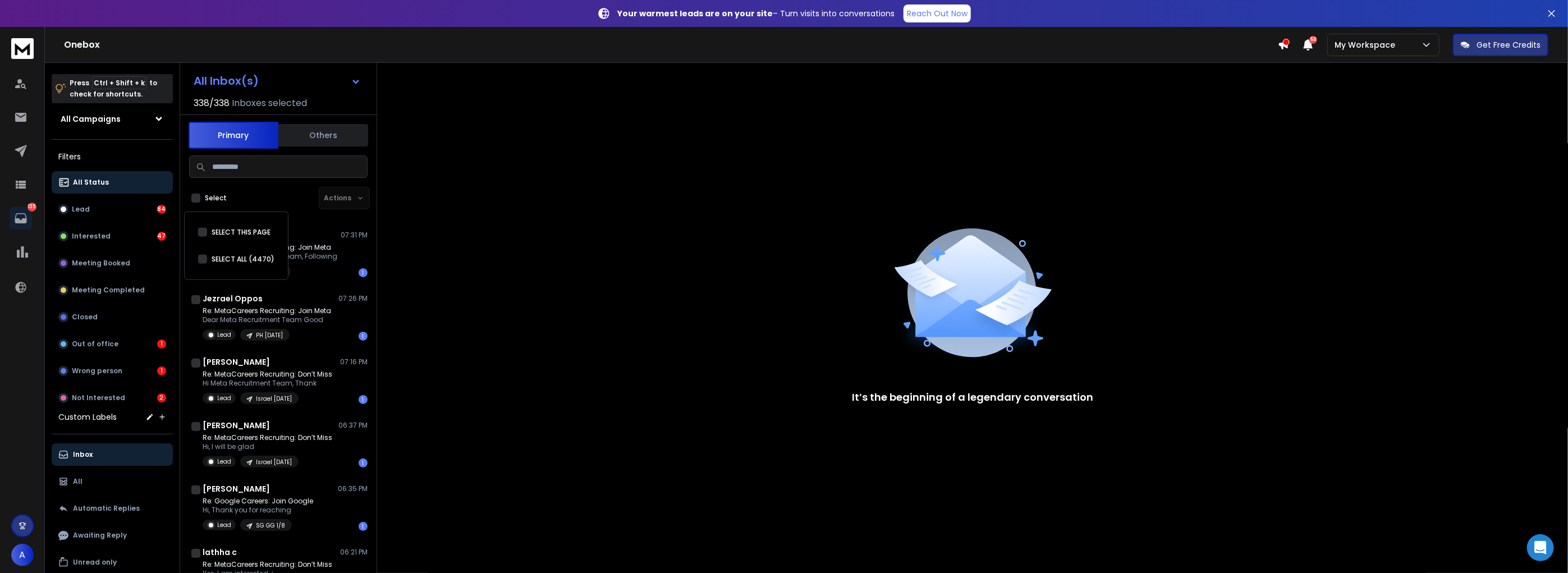
click at [250, 166] on input at bounding box center [278, 167] width 179 height 22
paste input "**********"
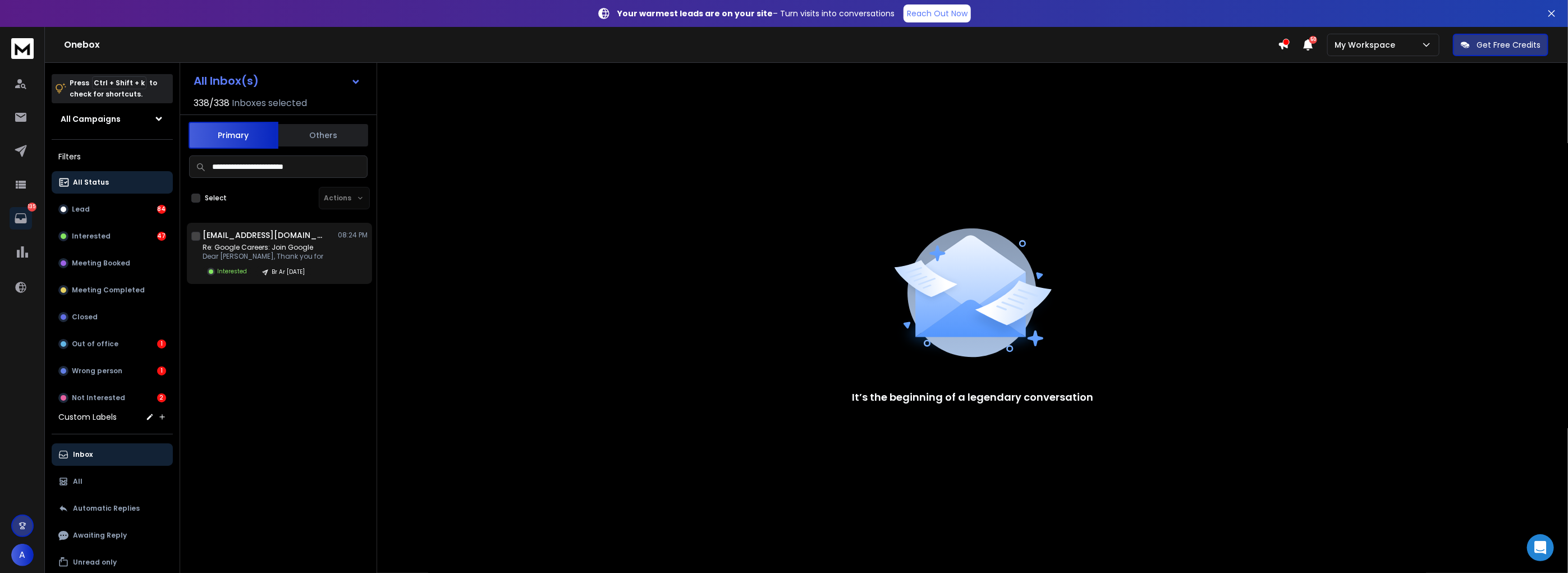
type input "**********"
click at [279, 244] on p "Re: Google Careers: Join Google" at bounding box center [262, 248] width 121 height 9
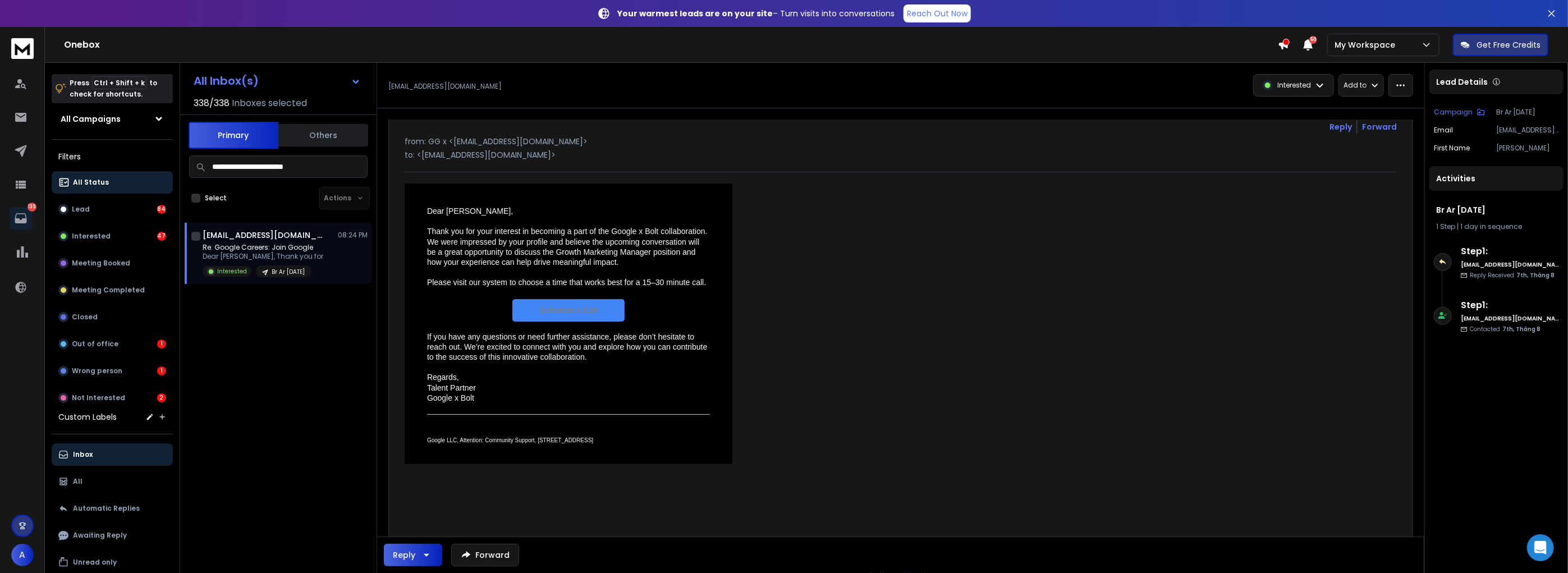
scroll to position [63, 0]
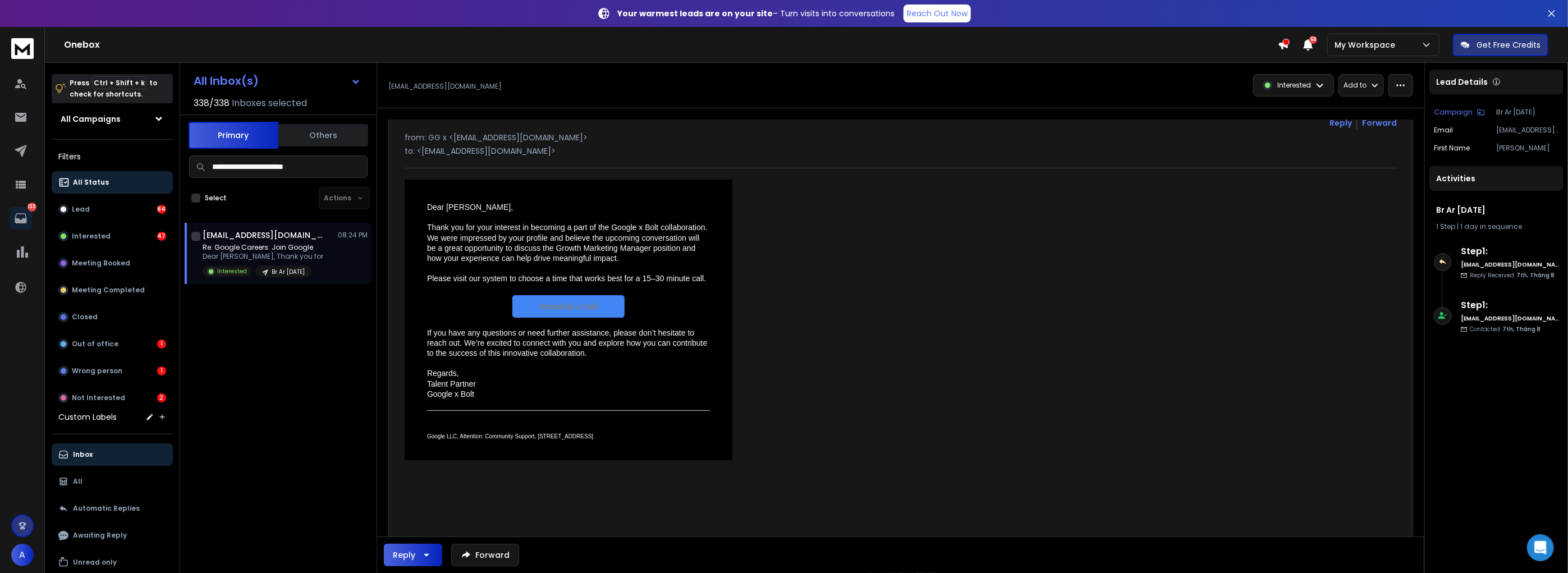
drag, startPoint x: 663, startPoint y: 437, endPoint x: 444, endPoint y: 407, distance: 221.0
click at [444, 407] on div "Dear Victoria Garcia, Thank you for your interest in becoming a part of the Goo…" at bounding box center [568, 316] width 305 height 251
click at [560, 307] on link "Schedule a Call" at bounding box center [568, 307] width 112 height 22
drag, startPoint x: 222, startPoint y: 150, endPoint x: 80, endPoint y: 152, distance: 142.0
click at [80, 152] on div "**********" at bounding box center [807, 349] width 1523 height 573
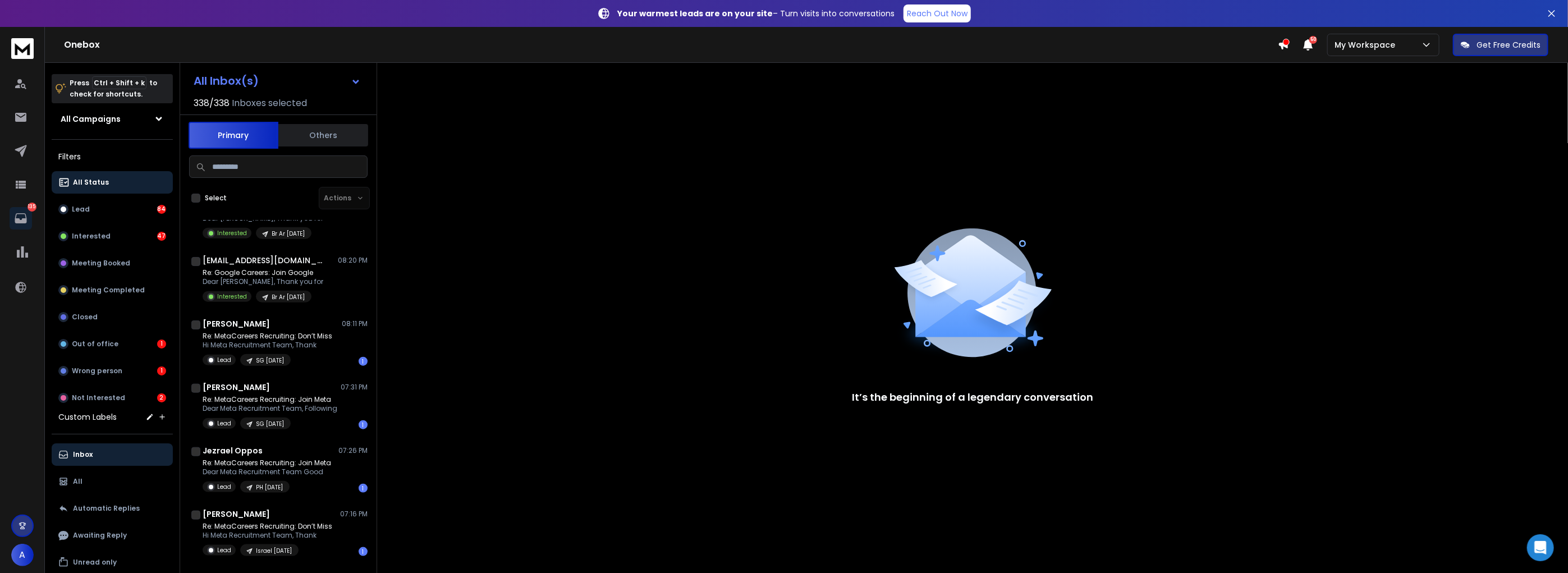
scroll to position [1059, 0]
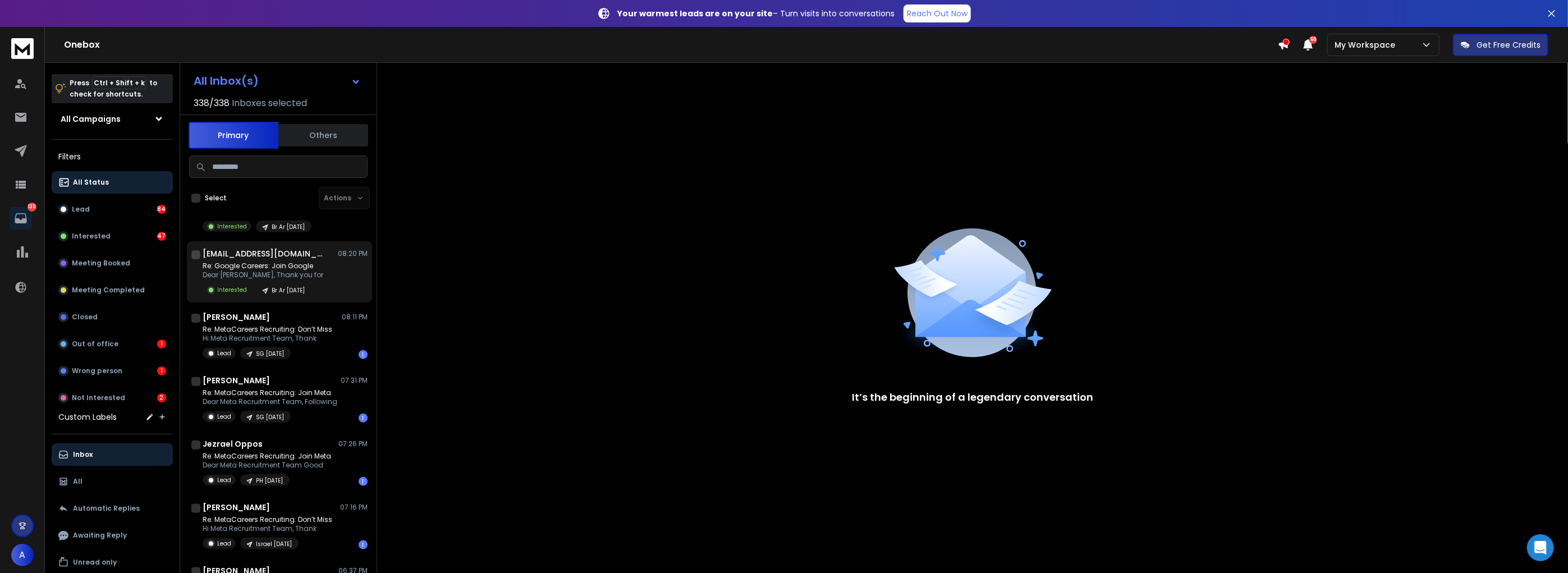
click at [294, 249] on h1 "claudiacalles@gmail.com" at bounding box center [264, 253] width 123 height 11
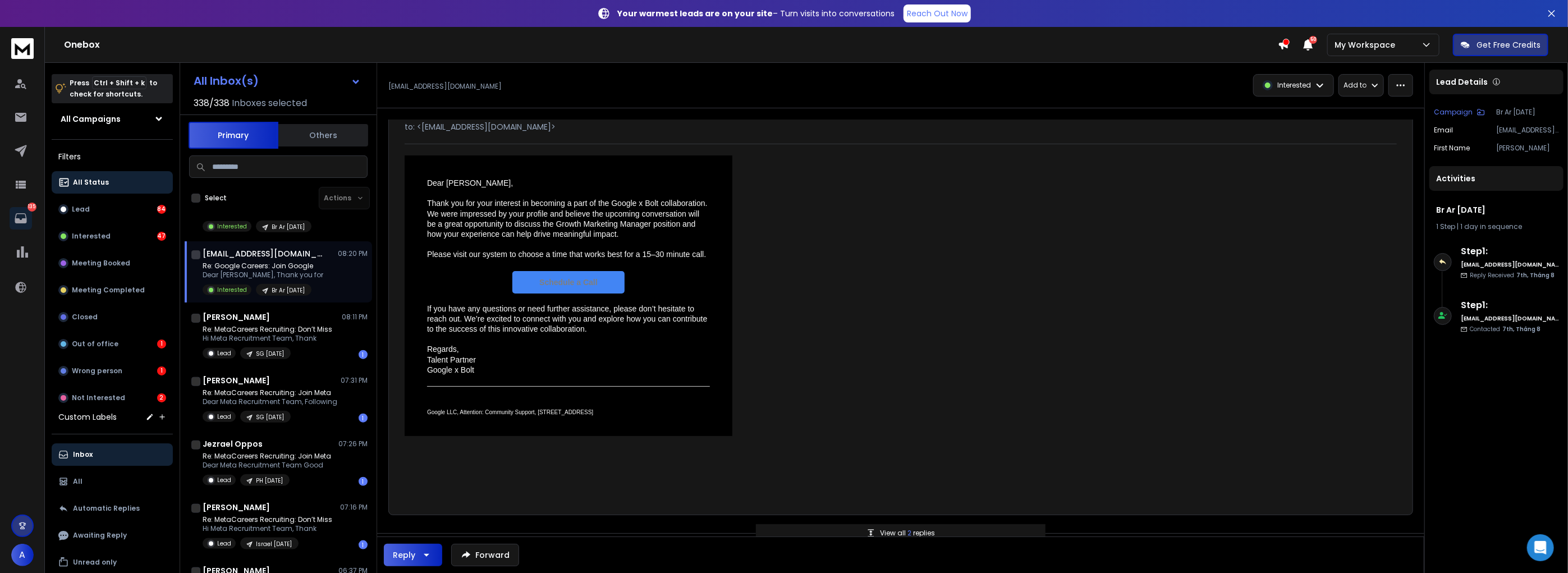
scroll to position [119, 0]
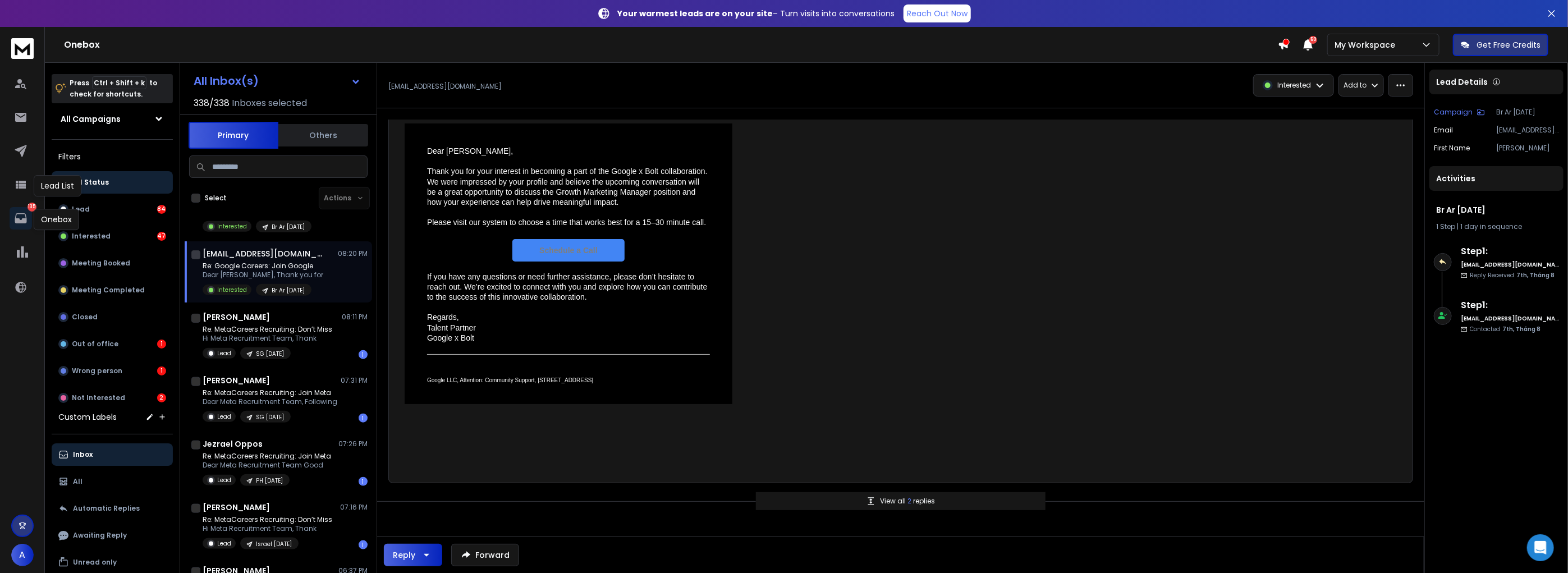
click at [19, 214] on icon at bounding box center [20, 218] width 14 height 14
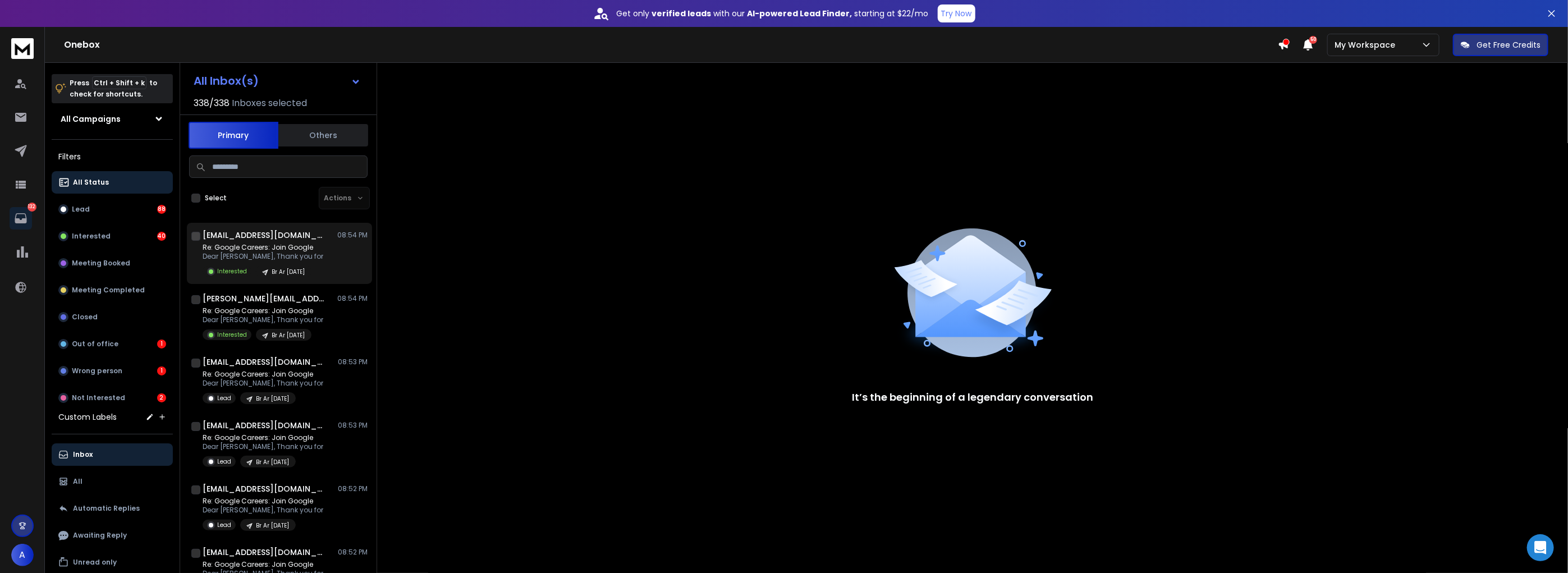
click at [243, 243] on p "Re: Google Careers: Join Google" at bounding box center [262, 248] width 121 height 9
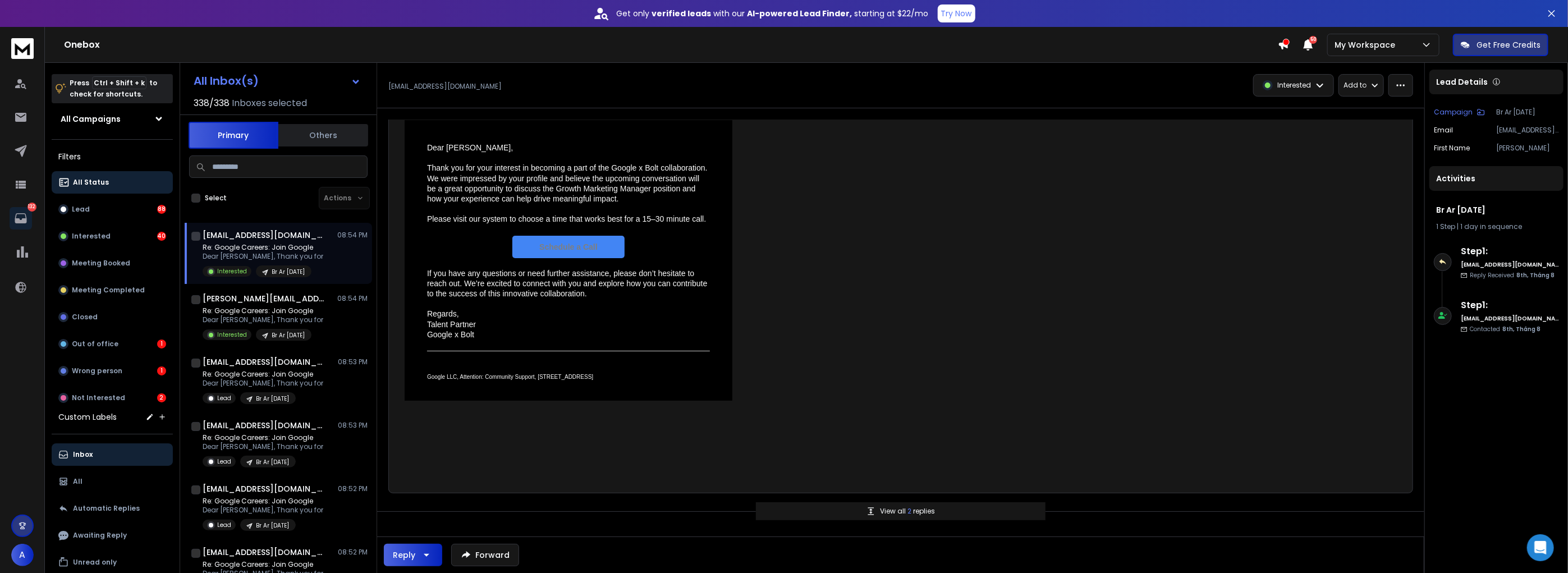
scroll to position [132, 0]
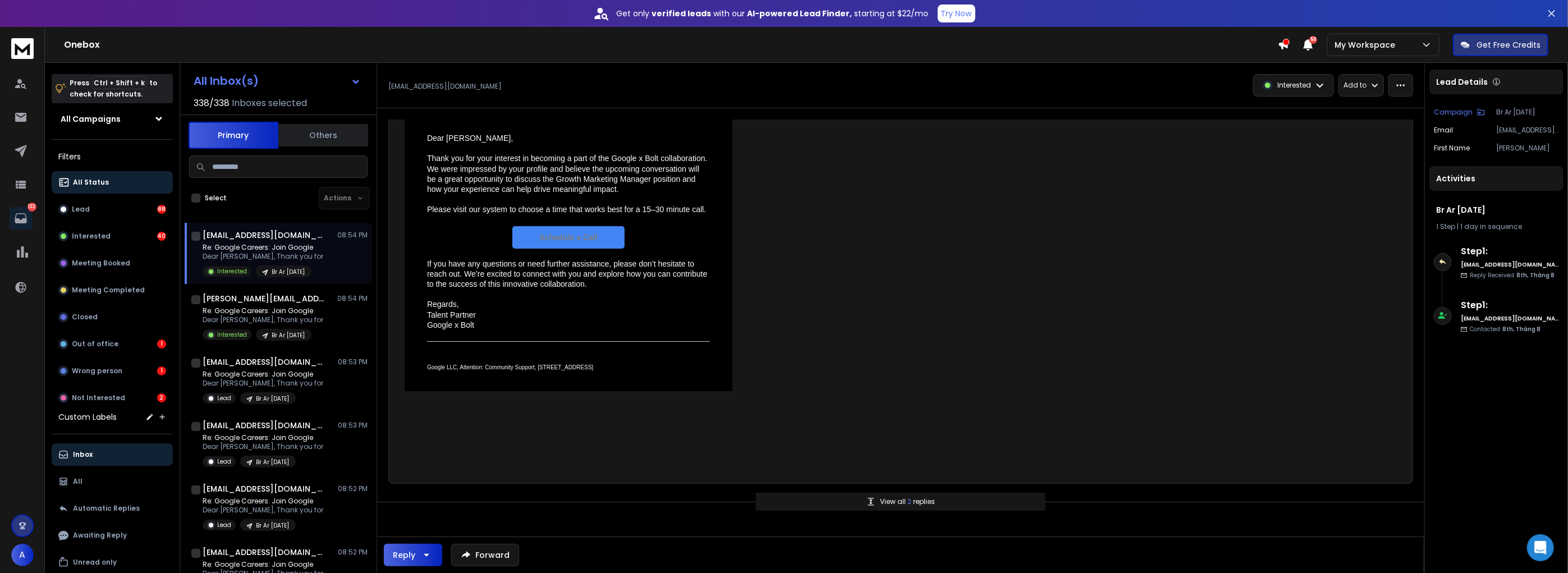
click at [844, 502] on div "View all 2 replies" at bounding box center [900, 501] width 289 height 18
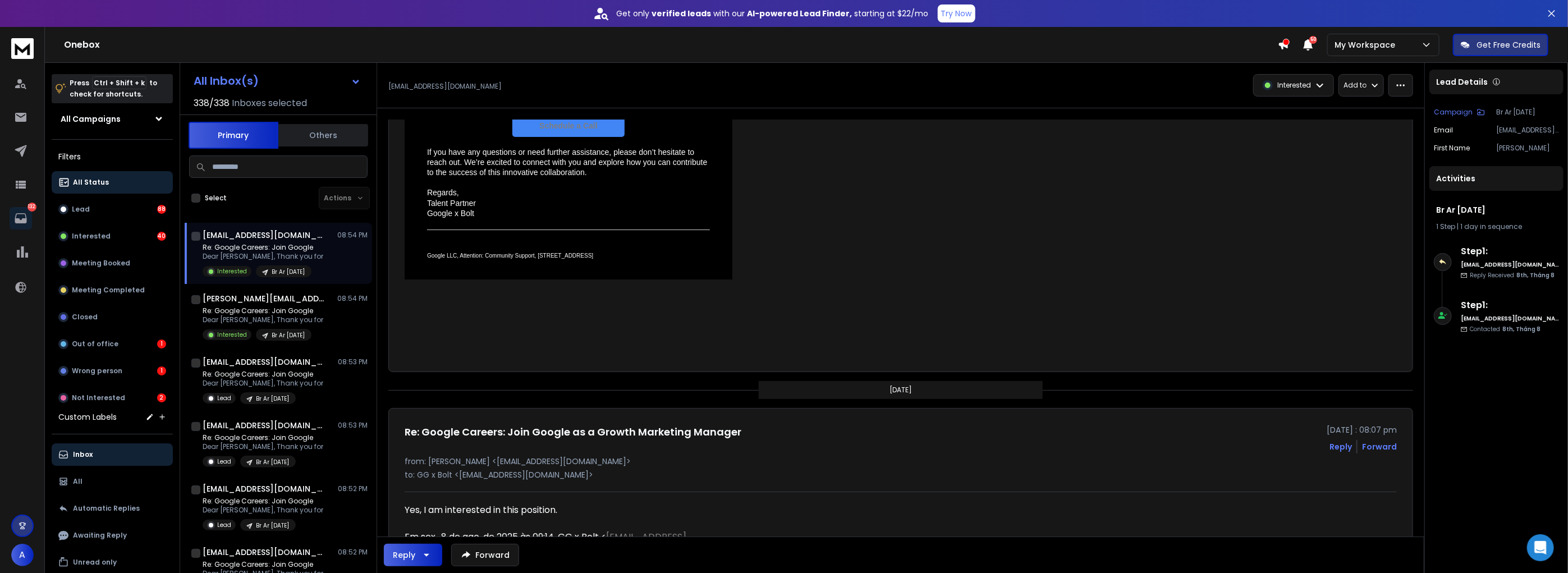
scroll to position [193, 0]
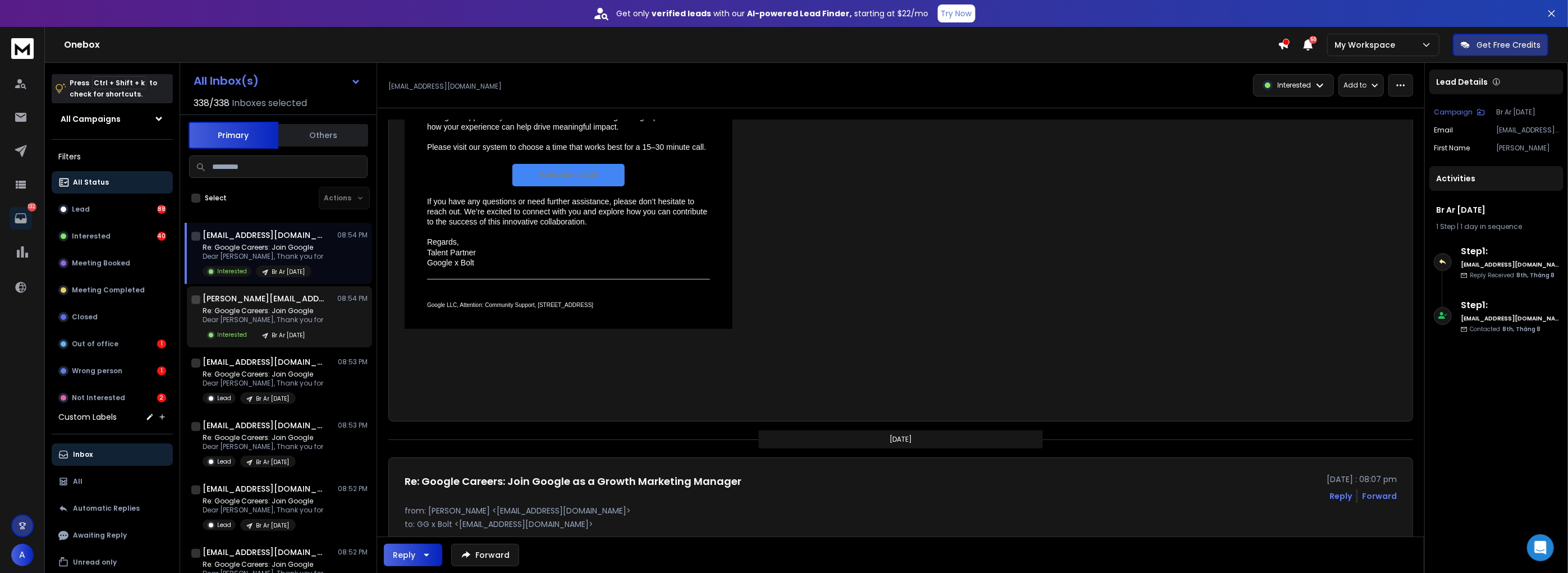
click at [285, 305] on div "sofiatich@hotmail.com 08:54 PM Re: Google Careers: Join Google Dear Sofia Heret…" at bounding box center [285, 317] width 165 height 48
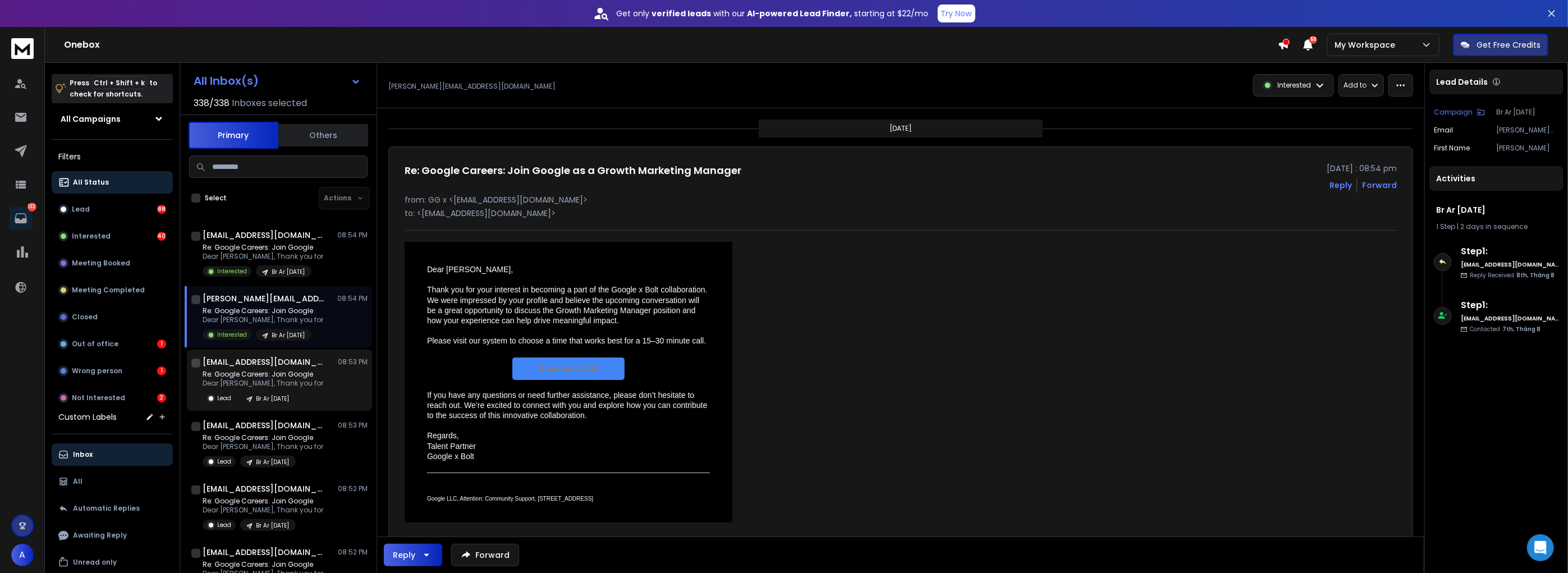
click at [305, 384] on p "Dear Bruno Urel, Thank you for" at bounding box center [262, 383] width 121 height 9
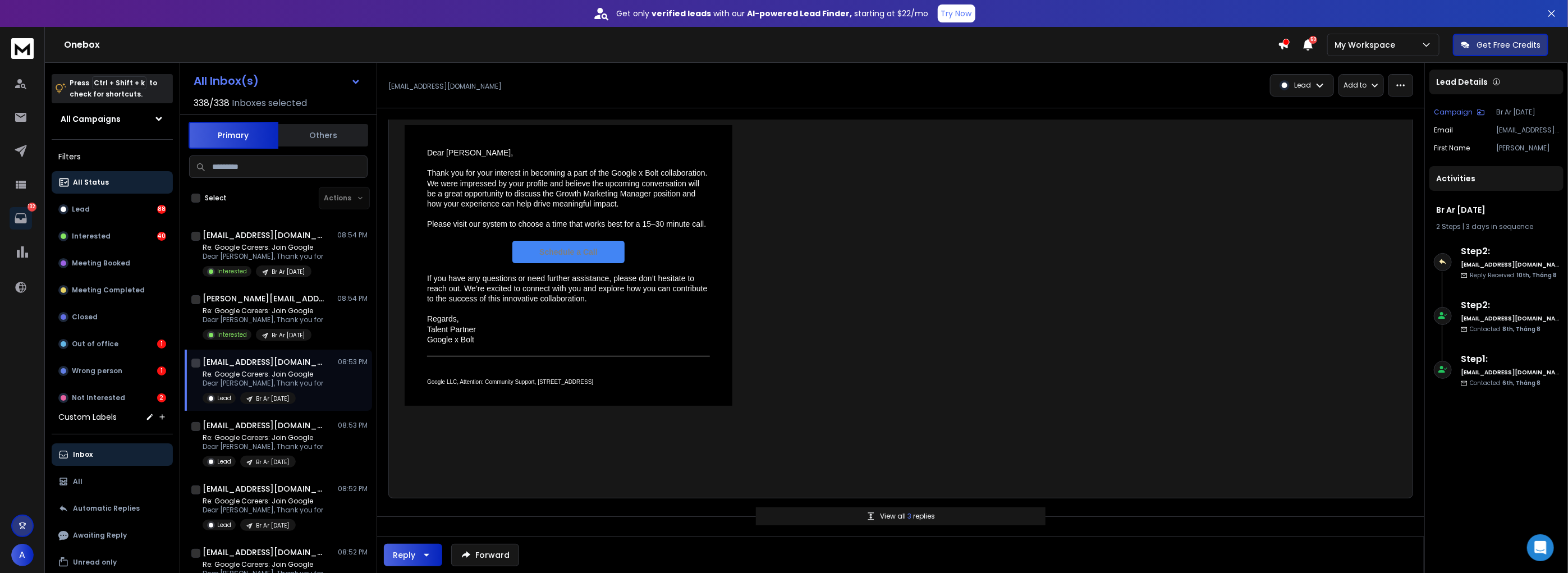
scroll to position [132, 0]
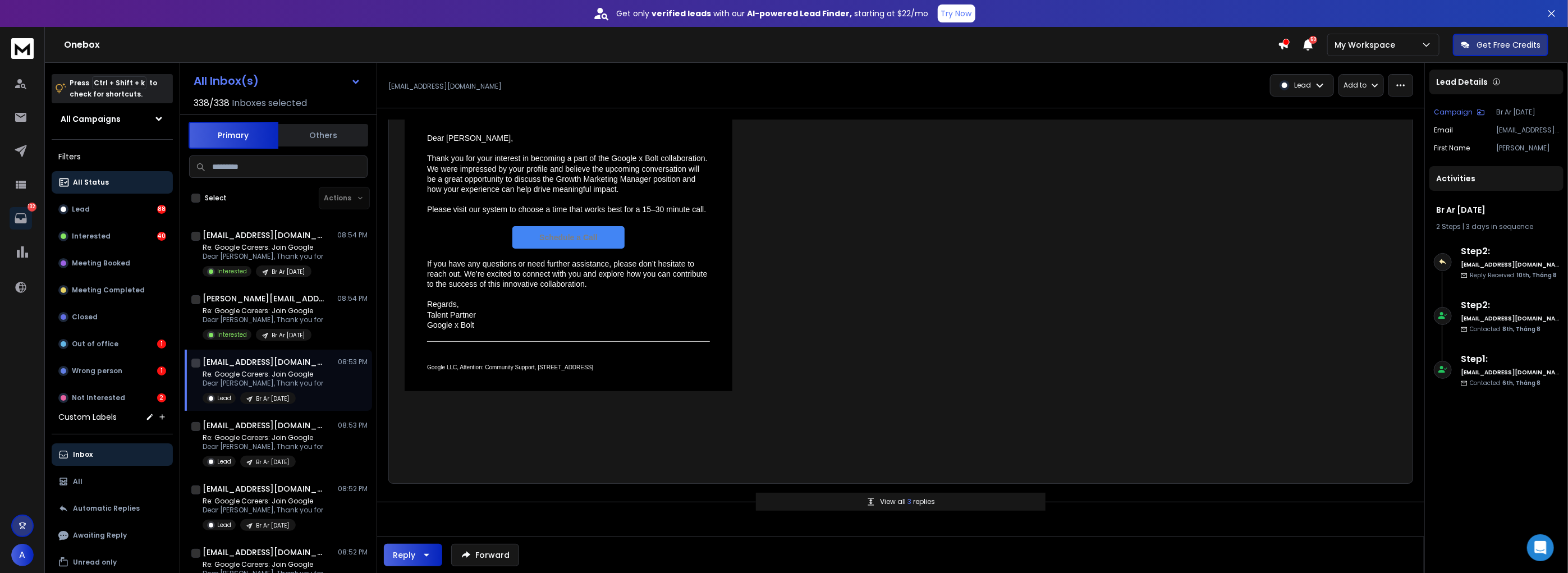
click at [841, 507] on div "View all 3 replies" at bounding box center [900, 501] width 289 height 18
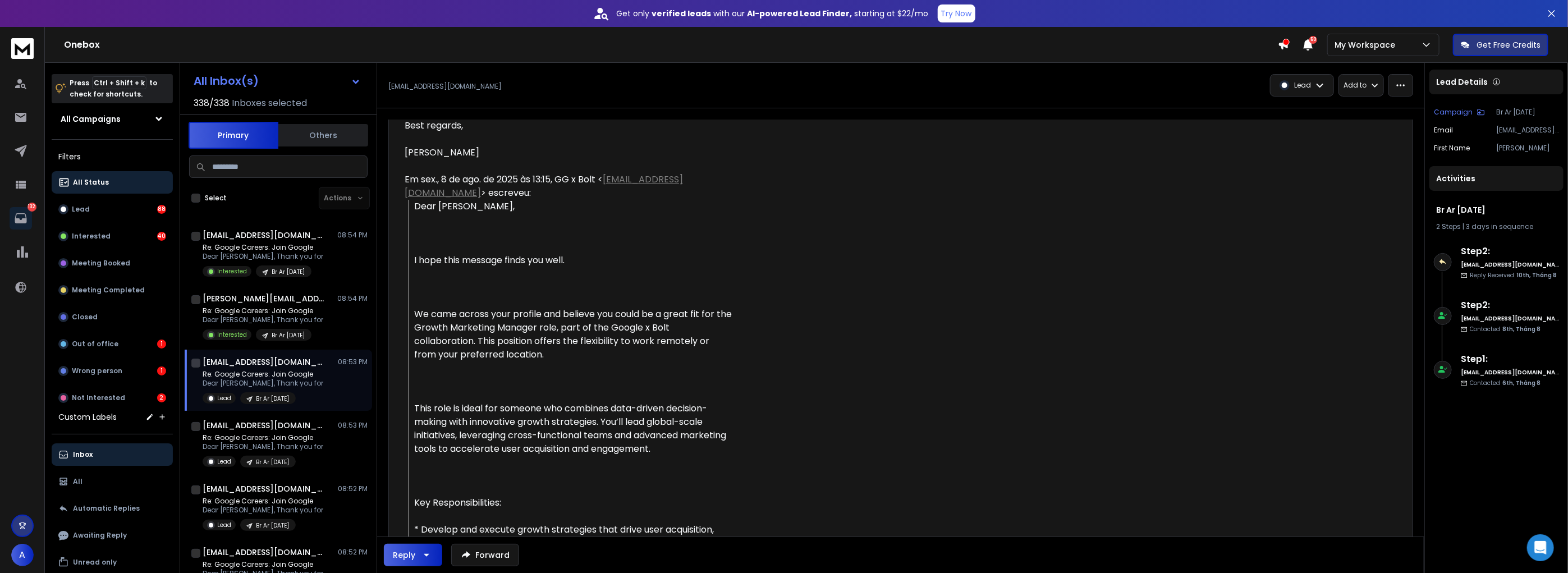
scroll to position [817, 0]
click at [286, 429] on h1 "t.nakano22@gmail.com" at bounding box center [264, 426] width 123 height 11
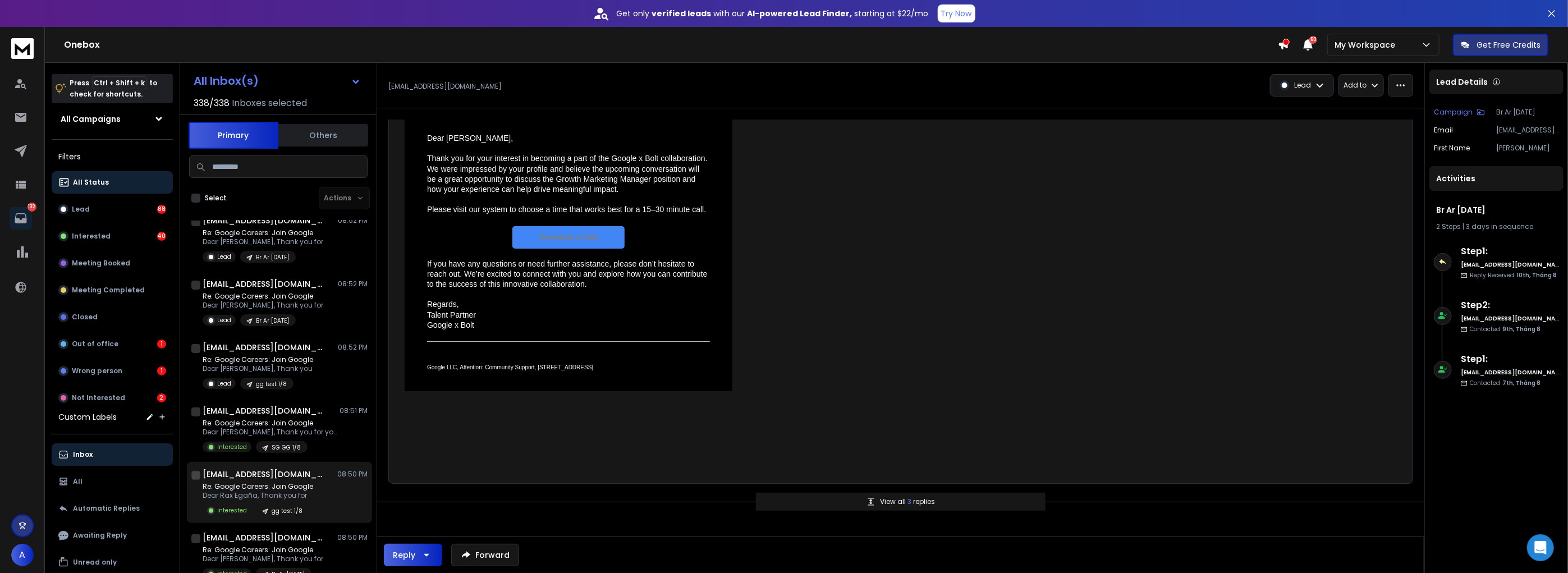
scroll to position [63, 0]
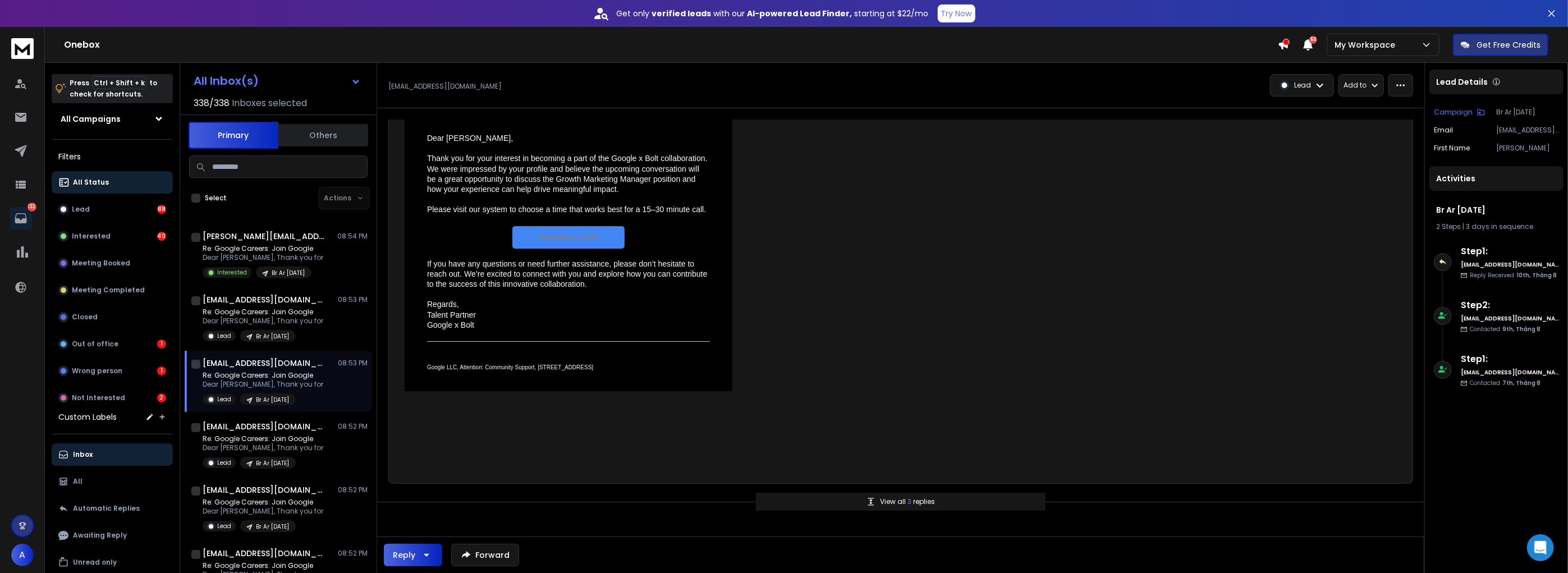
click at [288, 384] on p "Dear Thiago Nakano, Thank you for" at bounding box center [262, 385] width 121 height 9
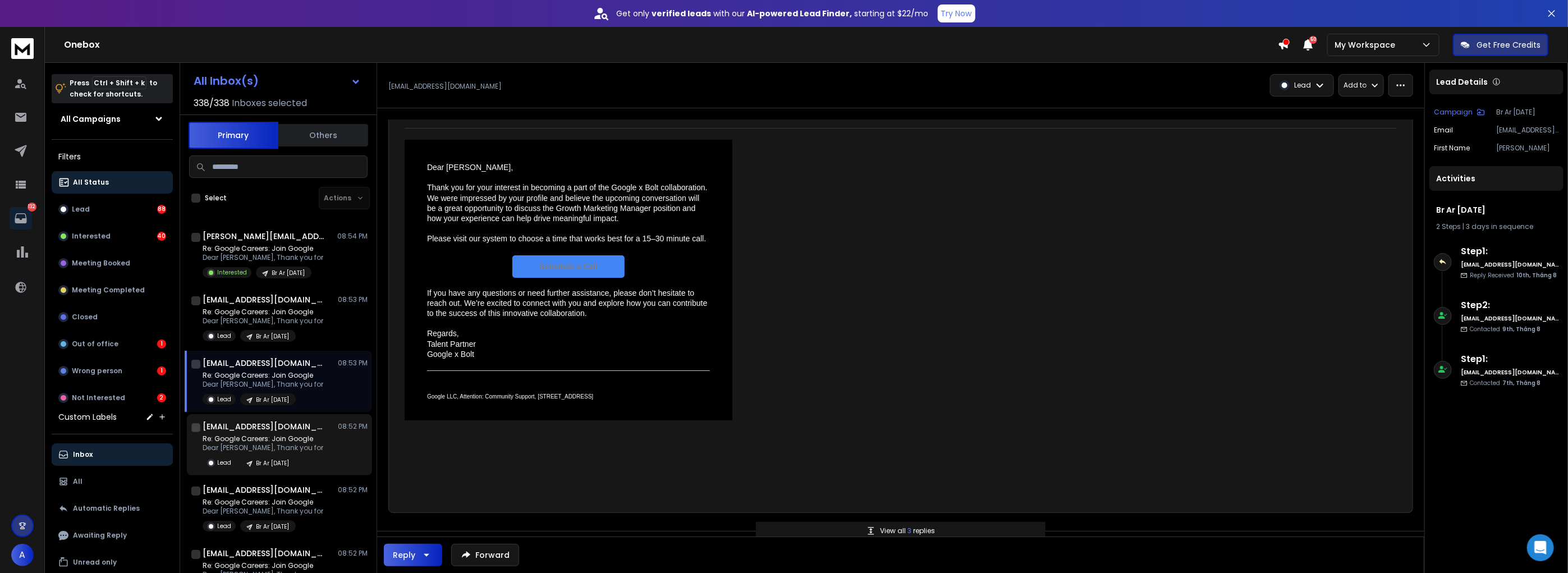
scroll to position [132, 0]
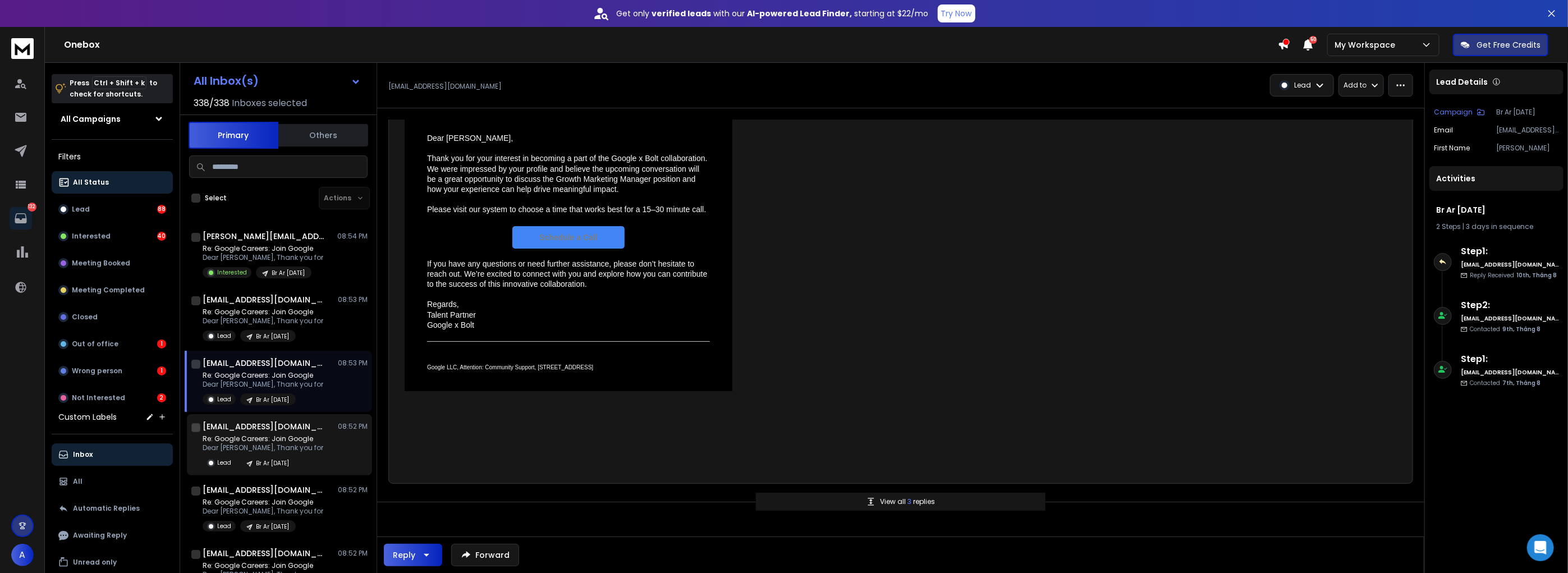
click at [264, 441] on p "Re: Google Careers: Join Google" at bounding box center [262, 439] width 121 height 9
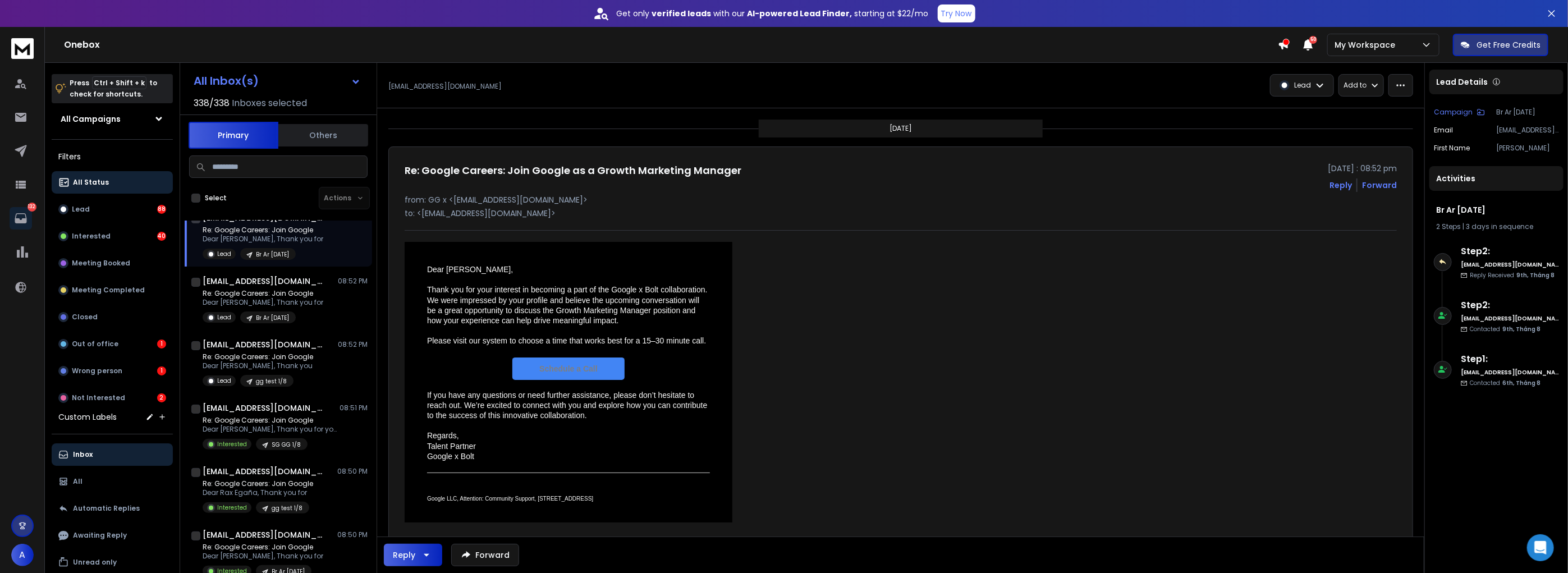
scroll to position [250, 0]
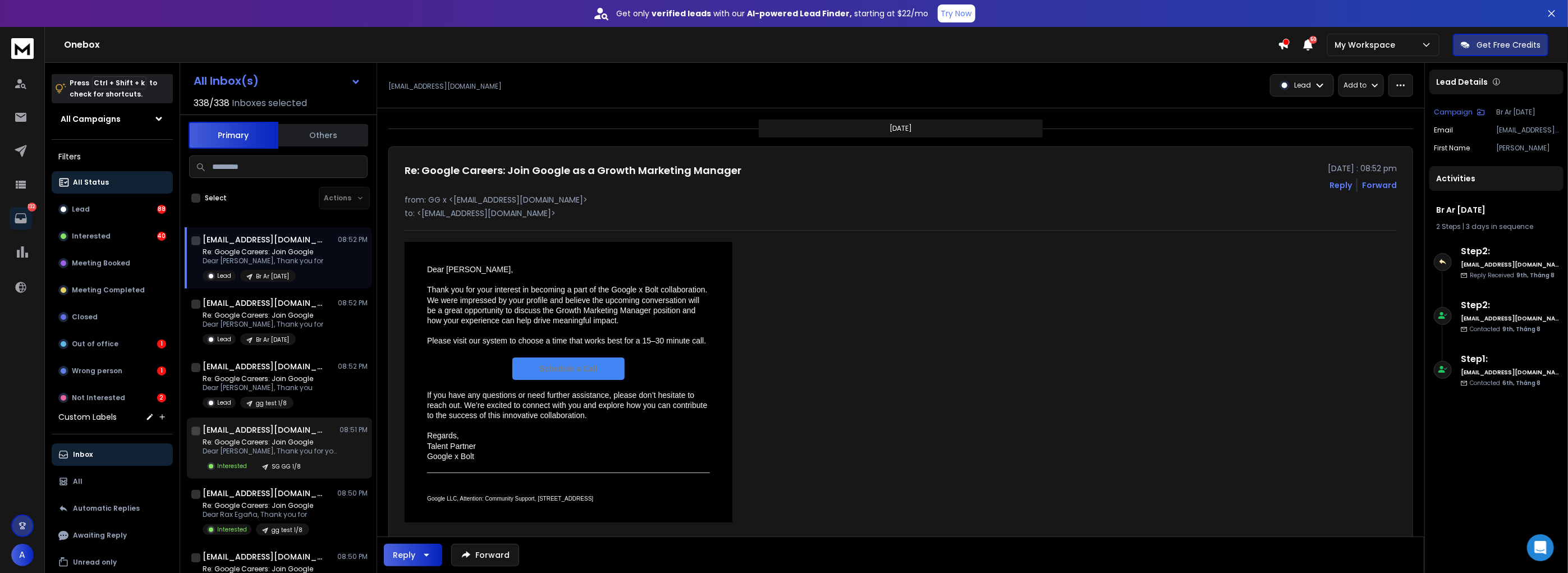
click at [286, 445] on p "Re: Google Careers: Join Google" at bounding box center [270, 442] width 134 height 9
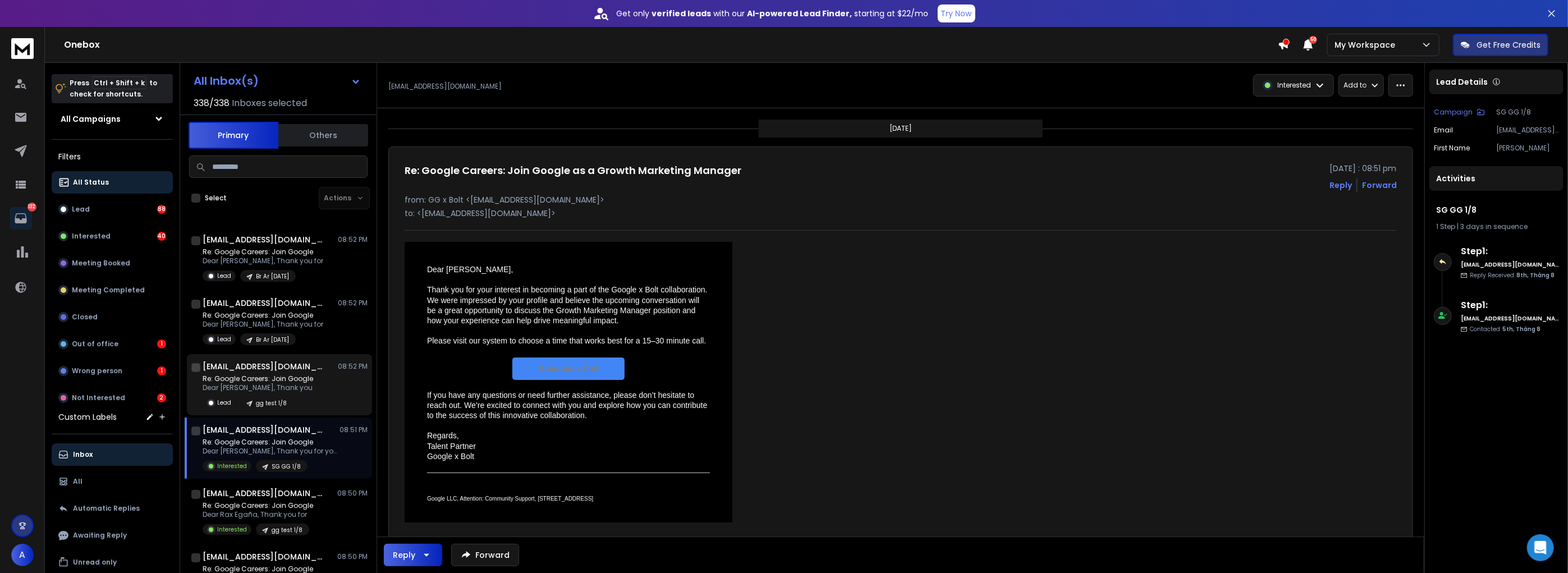
click at [291, 368] on h1 "blanqueralyannah@gmail.com" at bounding box center [264, 367] width 123 height 11
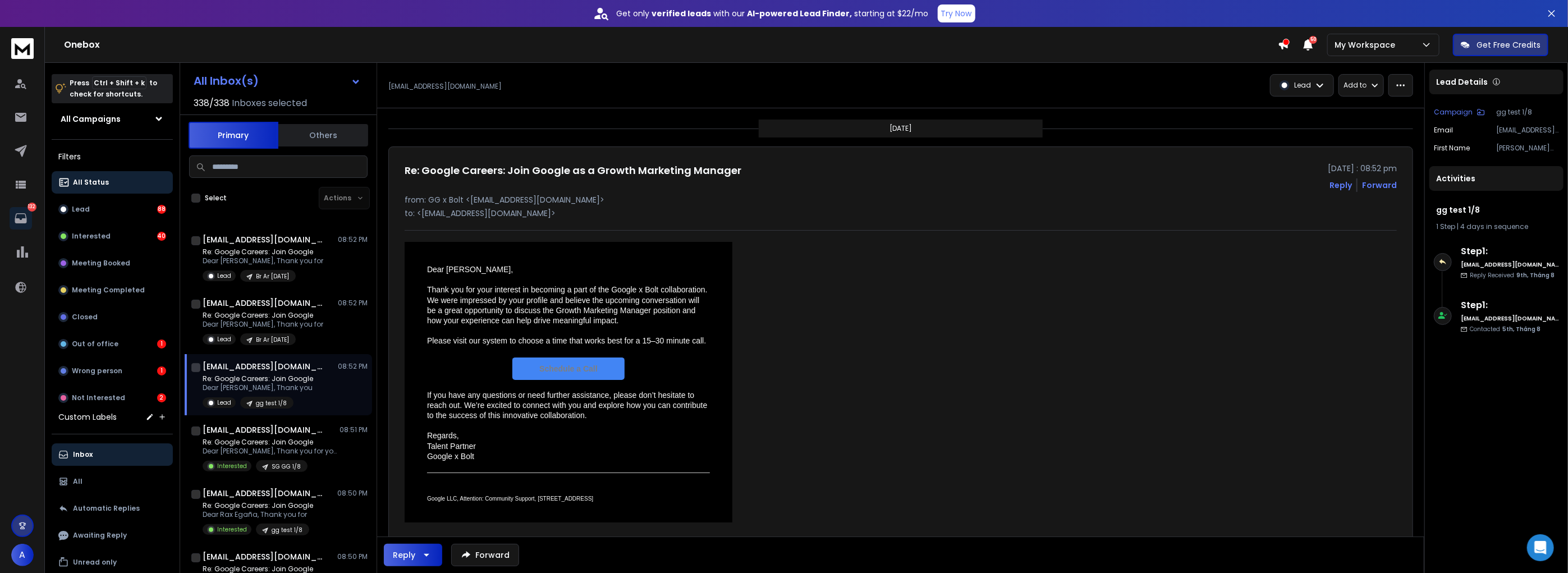
click at [571, 367] on link "Schedule a Call" at bounding box center [568, 368] width 112 height 22
click at [568, 374] on link "Schedule a Call" at bounding box center [568, 368] width 112 height 22
click at [285, 158] on input at bounding box center [278, 167] width 179 height 22
paste input "**********"
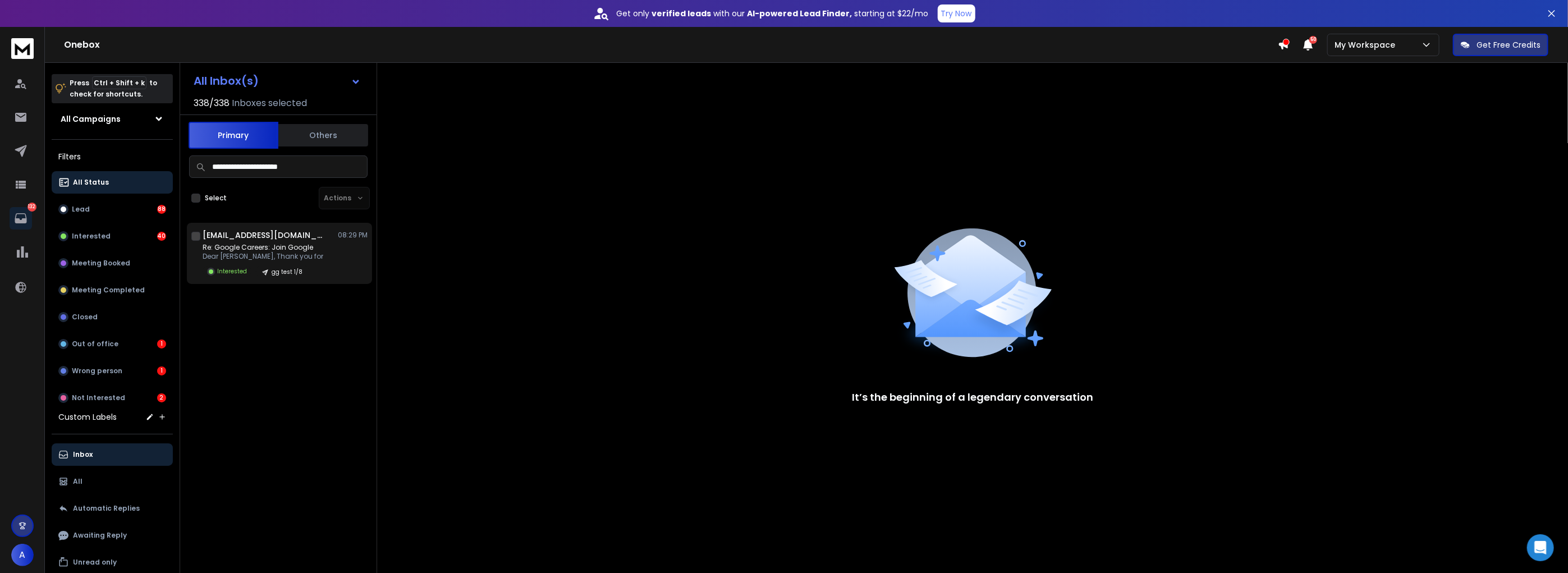
click at [278, 249] on p "Re: Google Careers: Join Google" at bounding box center [262, 248] width 121 height 9
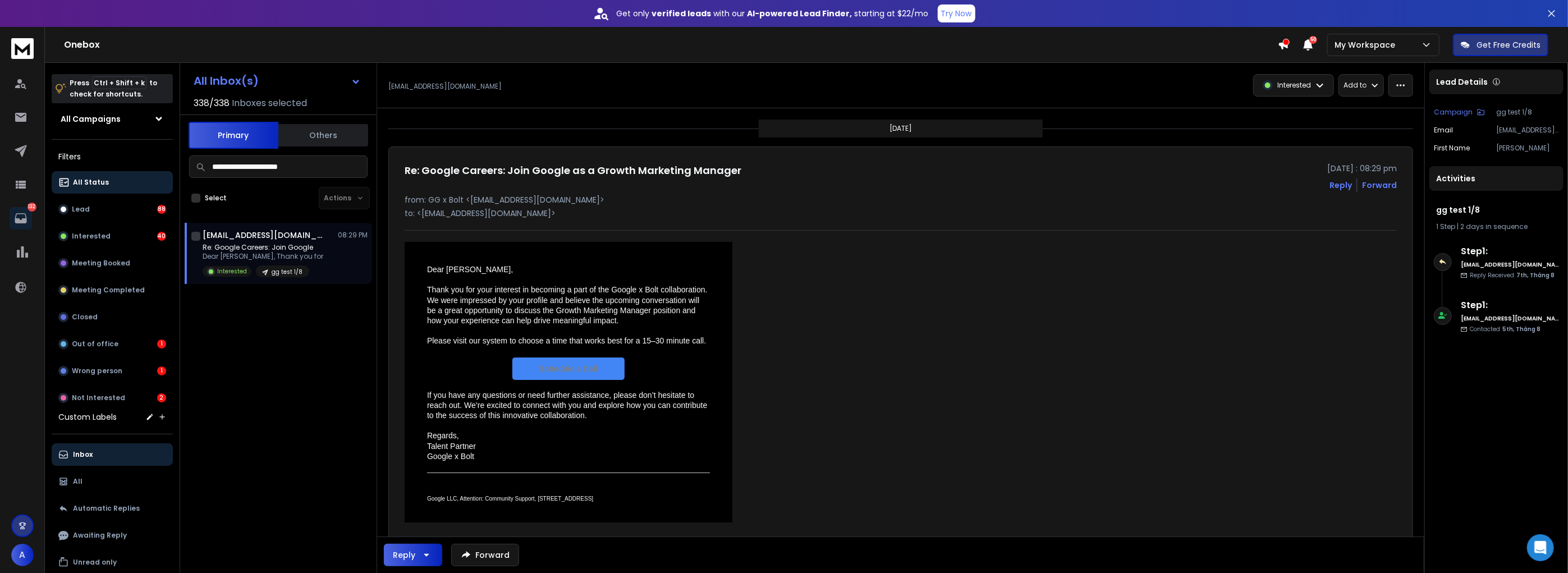
click at [430, 86] on p "lucerokorinna@gmail.com" at bounding box center [445, 87] width 113 height 9
click at [241, 165] on input "**********" at bounding box center [278, 167] width 179 height 22
paste input
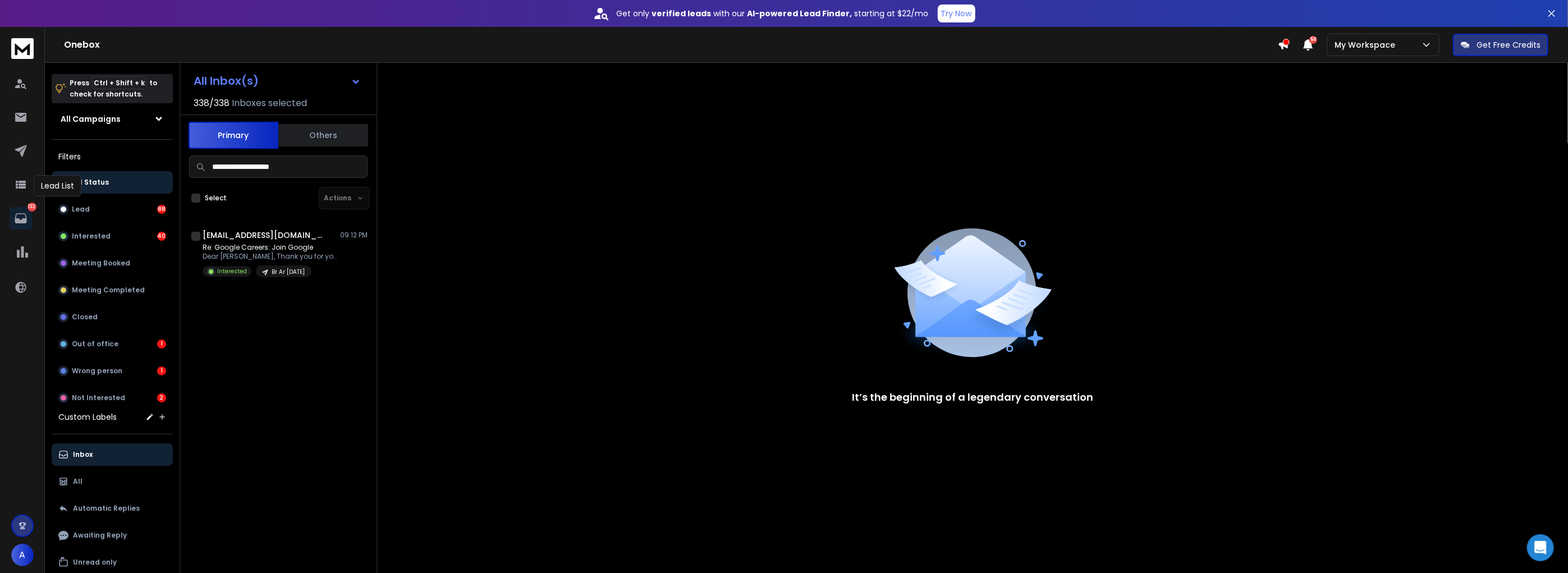
type input "**********"
click at [19, 214] on icon at bounding box center [20, 218] width 14 height 14
drag, startPoint x: 331, startPoint y: 166, endPoint x: 62, endPoint y: 160, distance: 269.1
click at [62, 160] on div "**********" at bounding box center [807, 349] width 1523 height 573
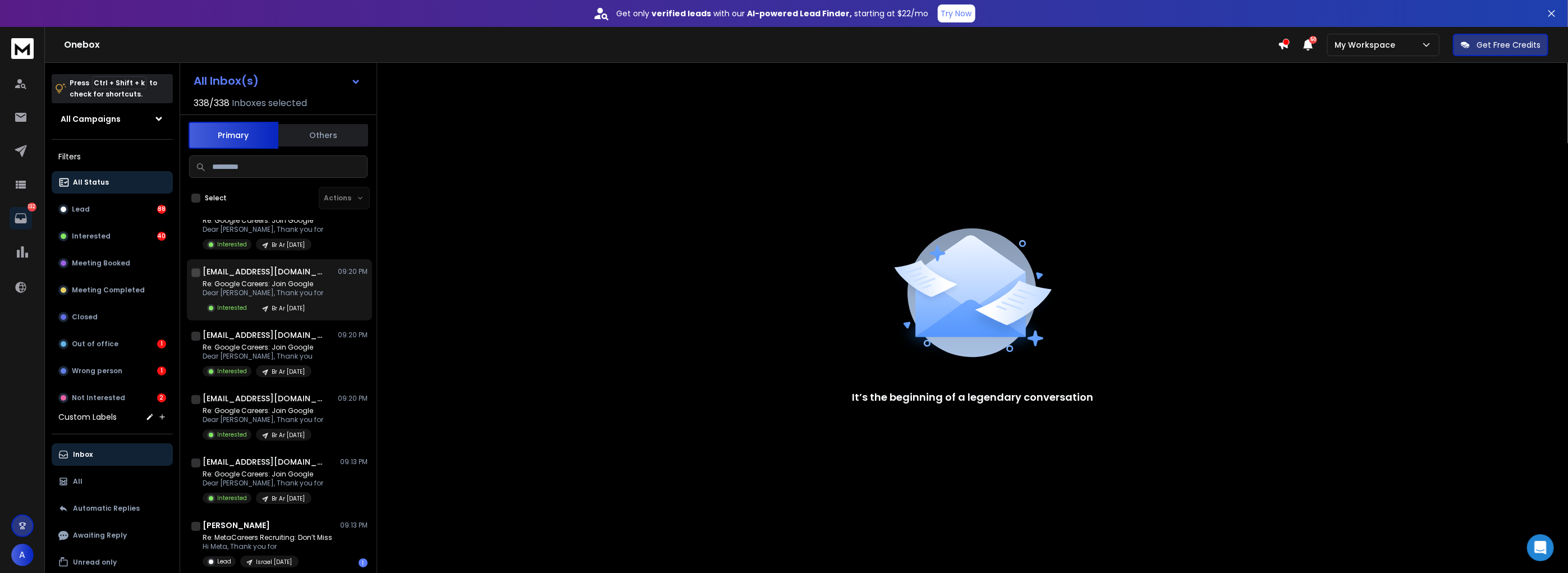
scroll to position [374, 0]
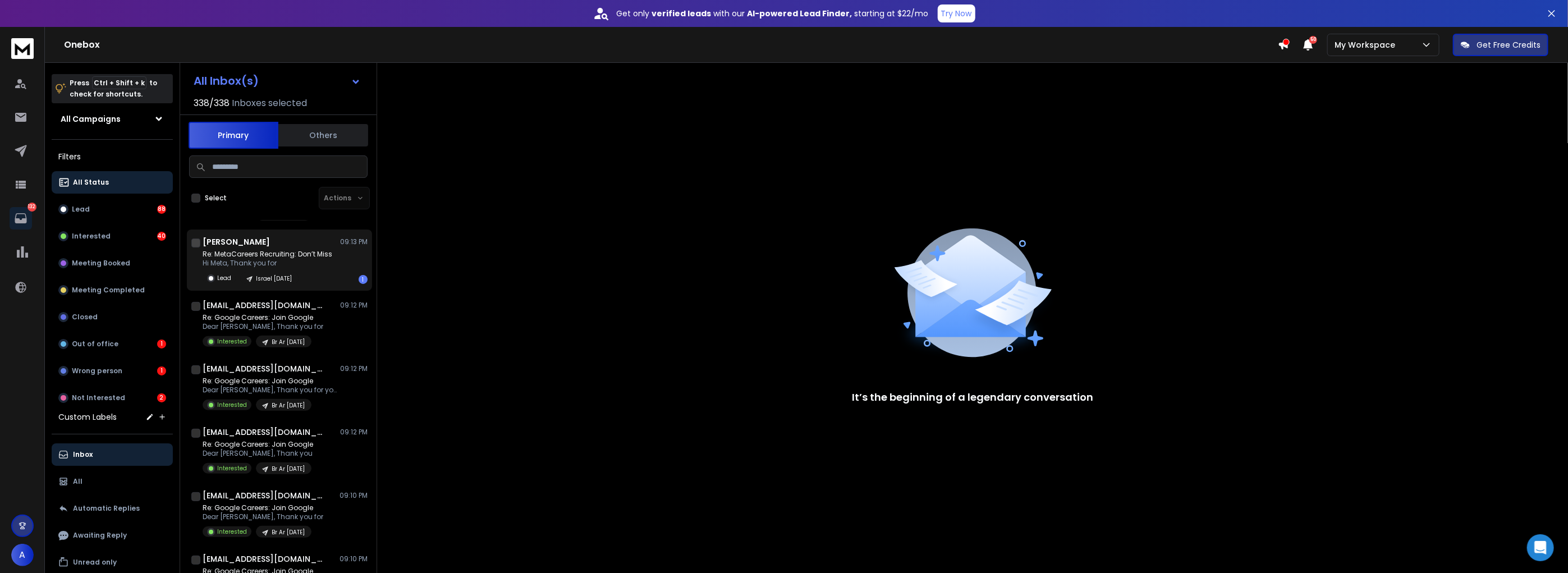
click at [265, 276] on p "Israel [DATE]" at bounding box center [273, 278] width 36 height 8
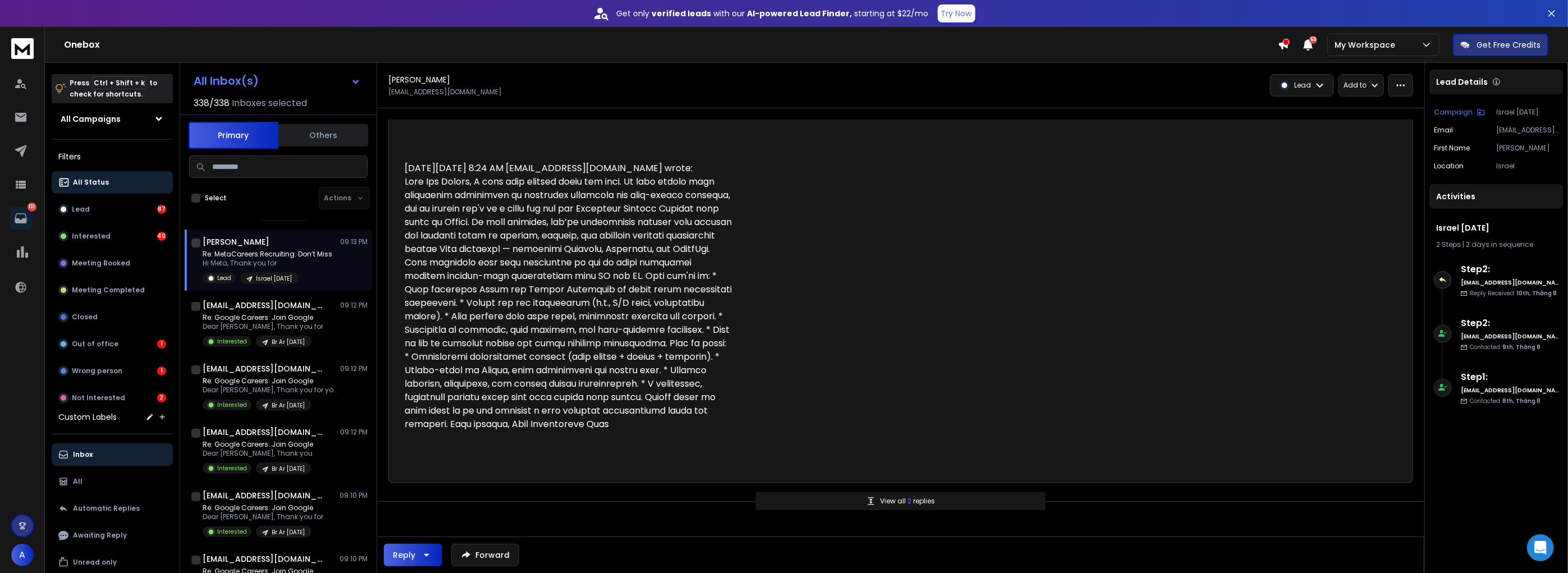
scroll to position [848, 0]
click at [1392, 80] on button "button" at bounding box center [1400, 85] width 25 height 22
click at [1375, 106] on div "Mark as unread" at bounding box center [1367, 111] width 75 height 11
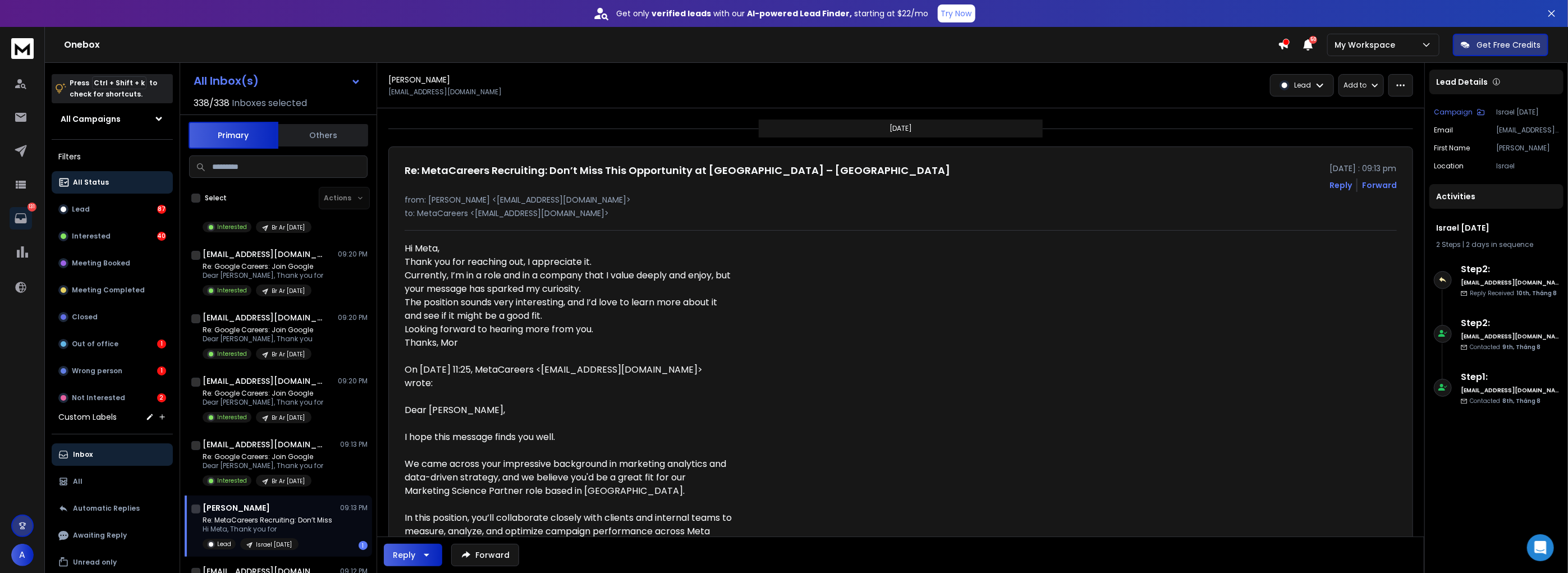
scroll to position [63, 0]
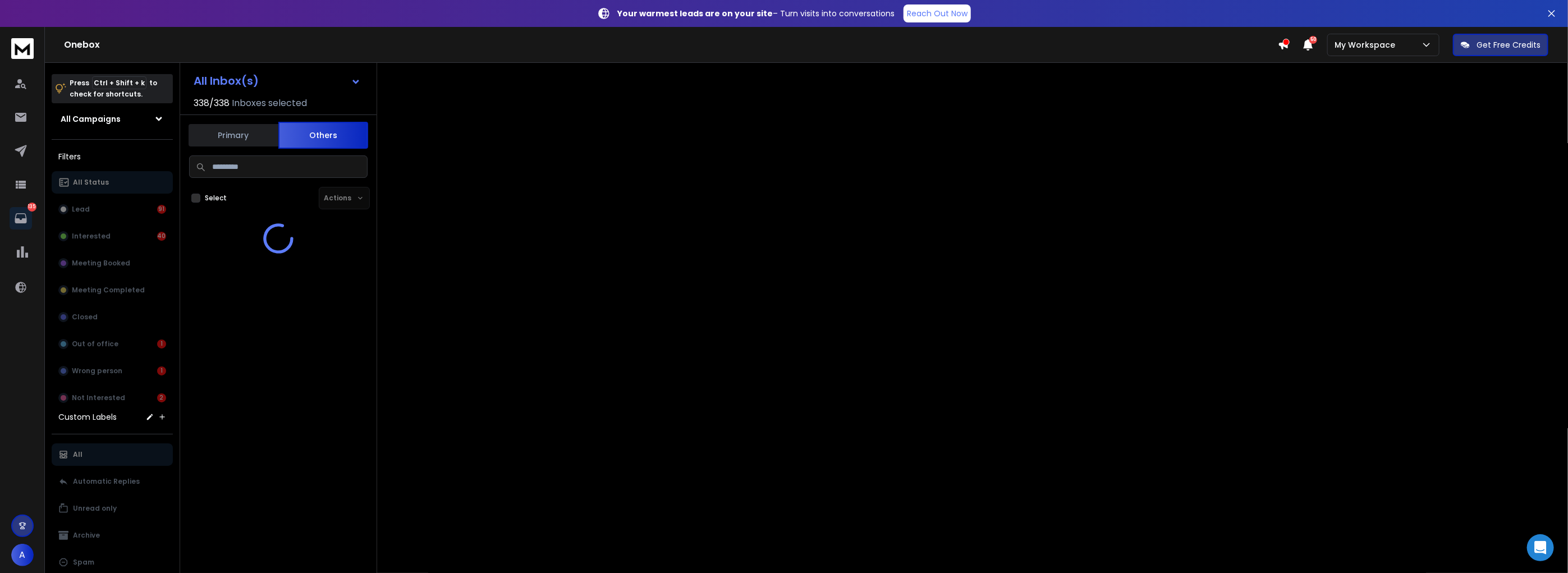
click at [312, 130] on button "Others" at bounding box center [322, 134] width 89 height 27
click at [232, 126] on button "Primary" at bounding box center [233, 134] width 89 height 27
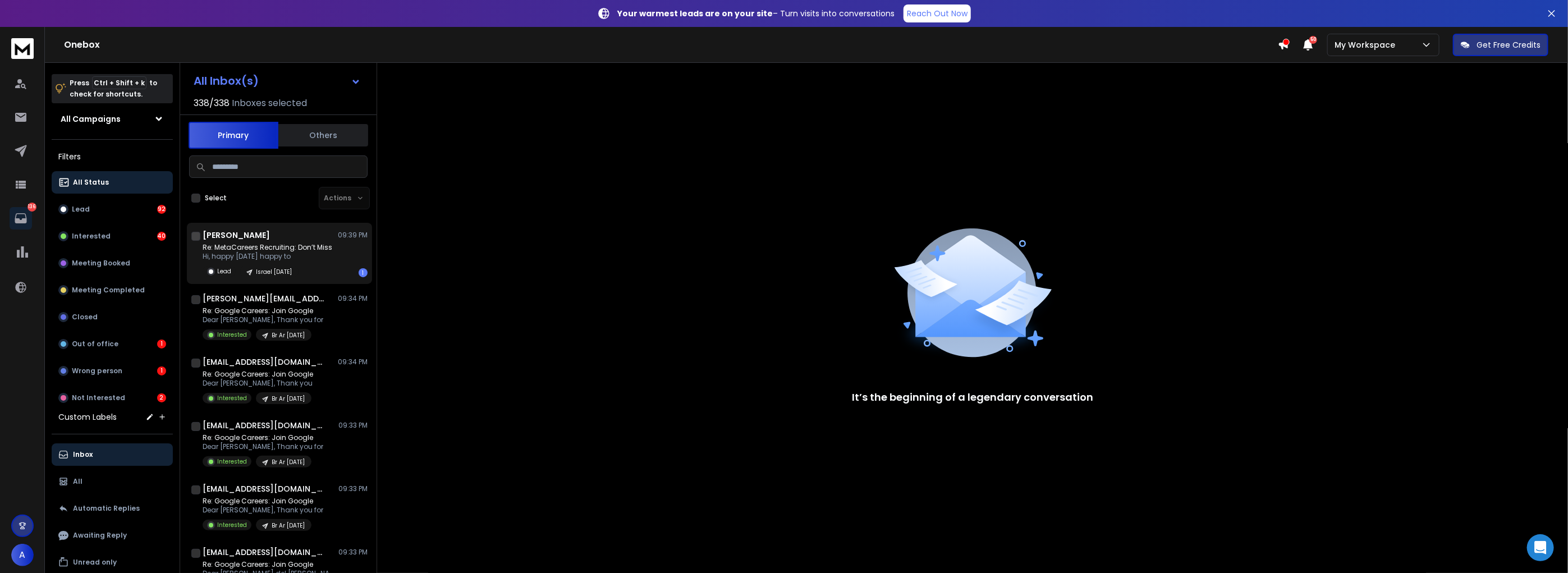
click at [276, 253] on p "Hi, happy [DATE] happy to" at bounding box center [267, 257] width 130 height 9
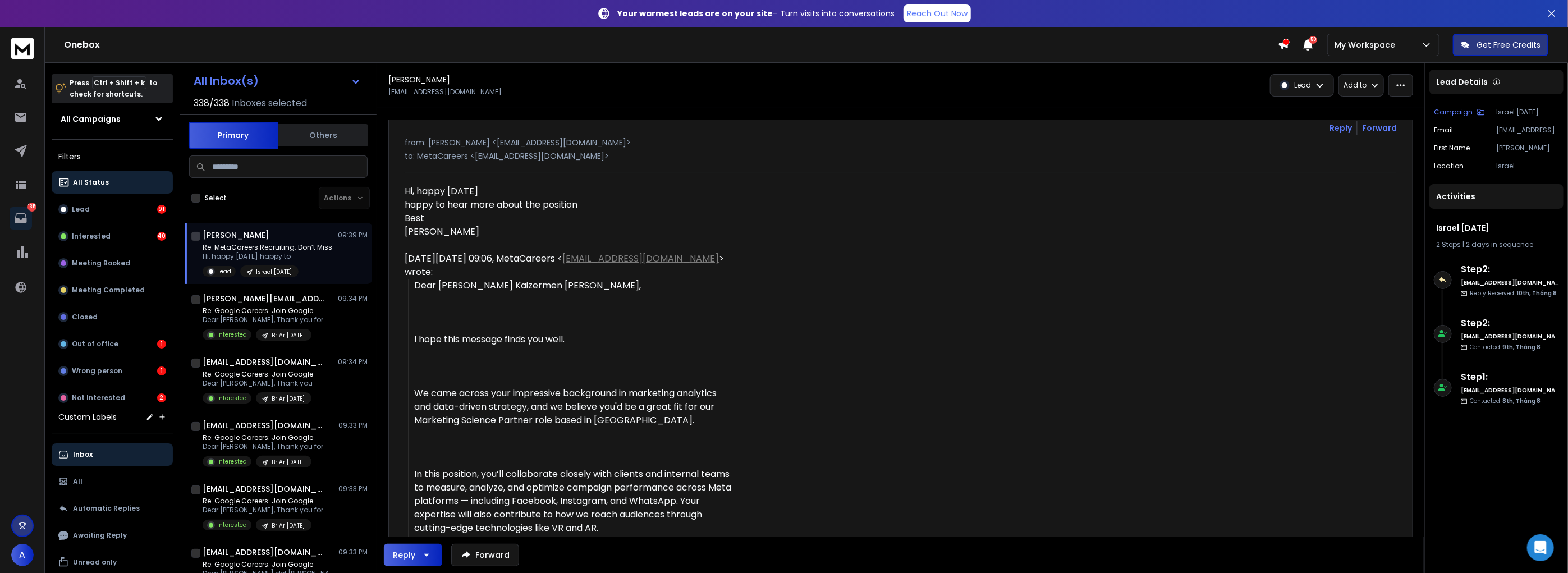
scroll to position [63, 0]
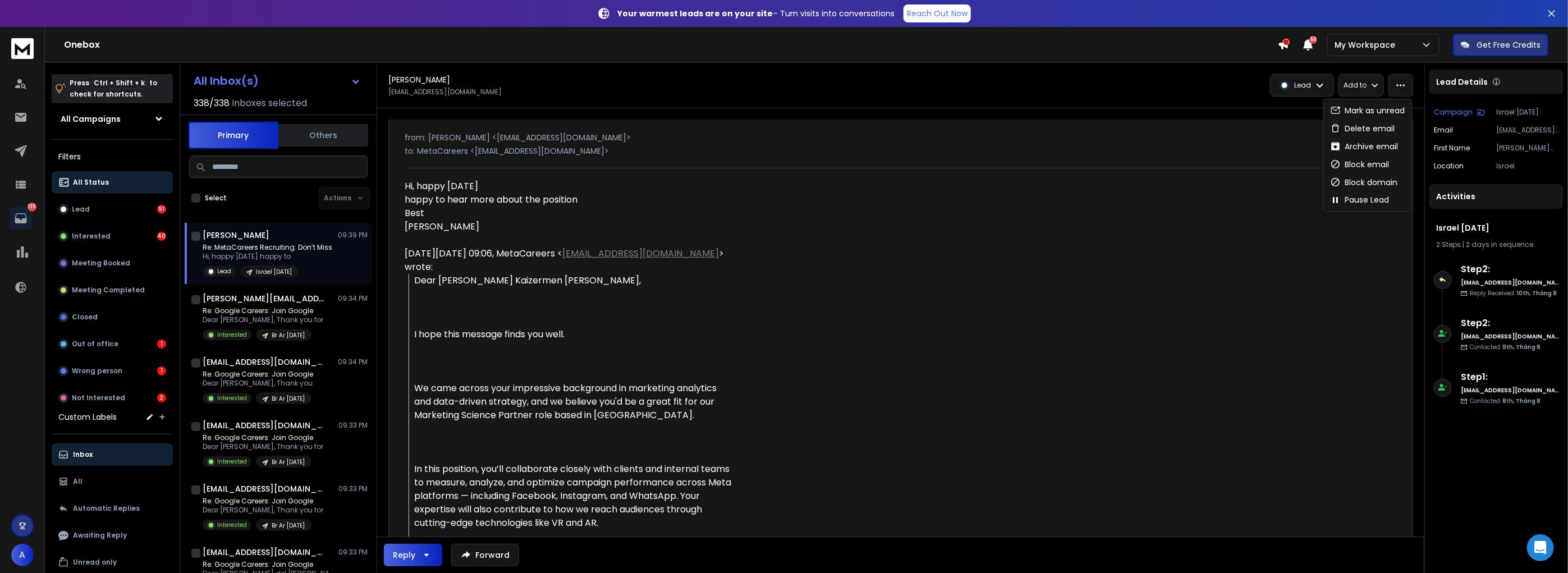
click at [1398, 87] on icon "button" at bounding box center [1400, 85] width 10 height 10
click at [1378, 107] on div "Mark as unread" at bounding box center [1367, 111] width 75 height 11
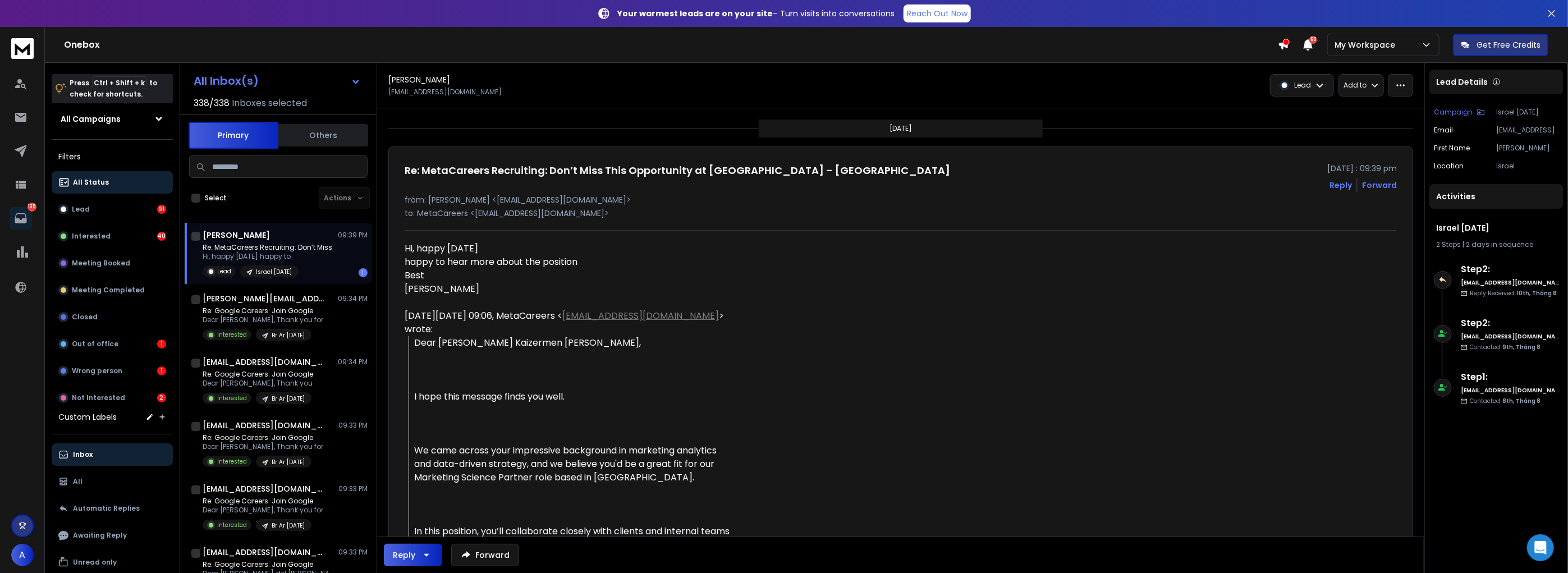
click at [312, 124] on button "Others" at bounding box center [322, 134] width 89 height 25
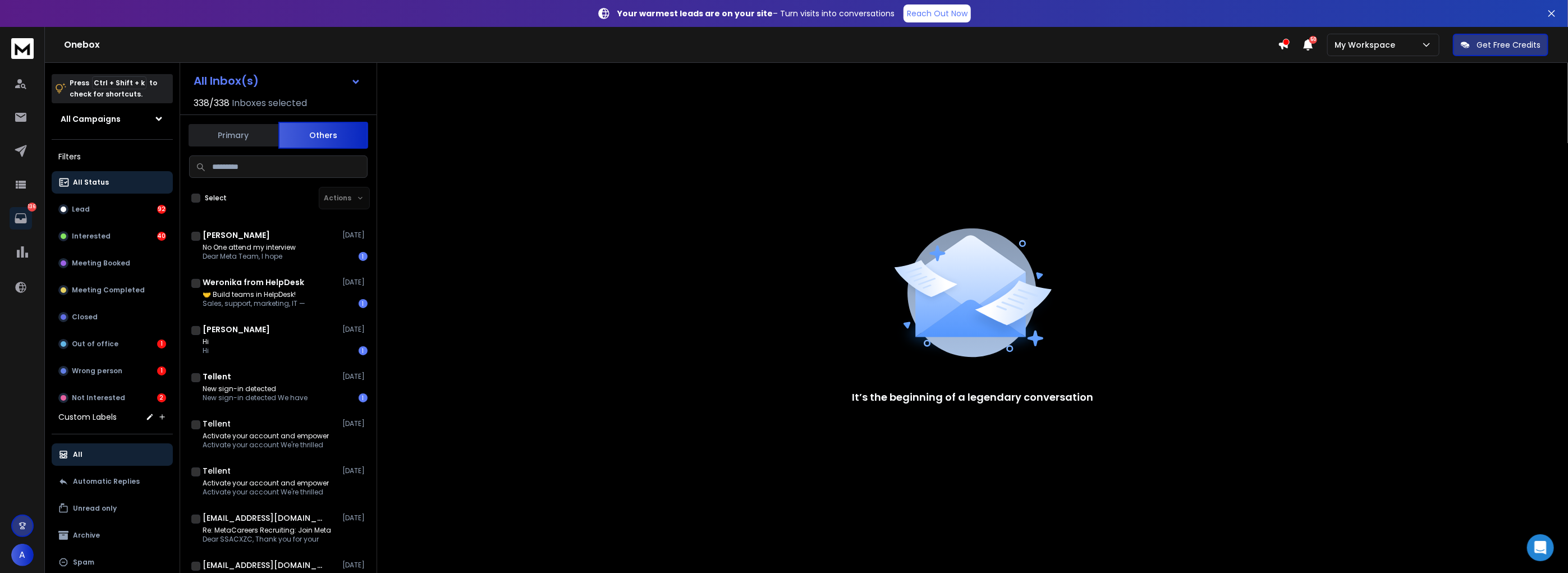
click at [228, 129] on button "Primary" at bounding box center [233, 134] width 89 height 25
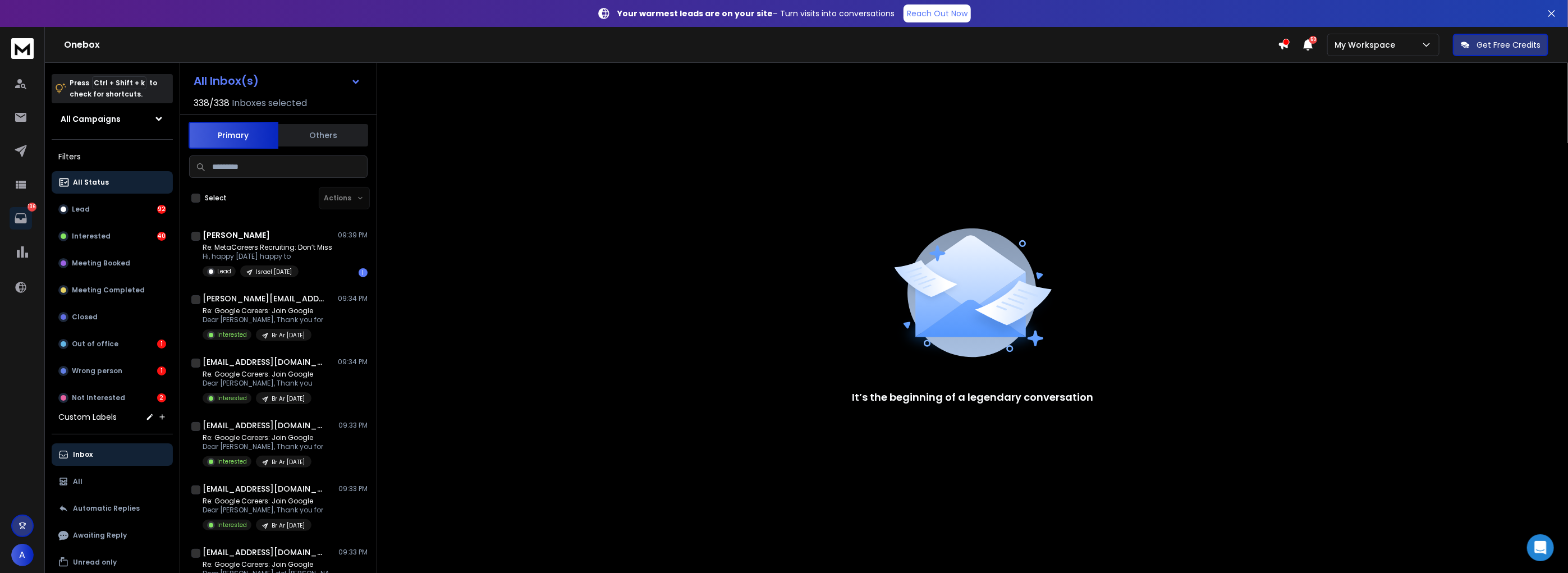
click at [315, 142] on button "Others" at bounding box center [322, 134] width 89 height 25
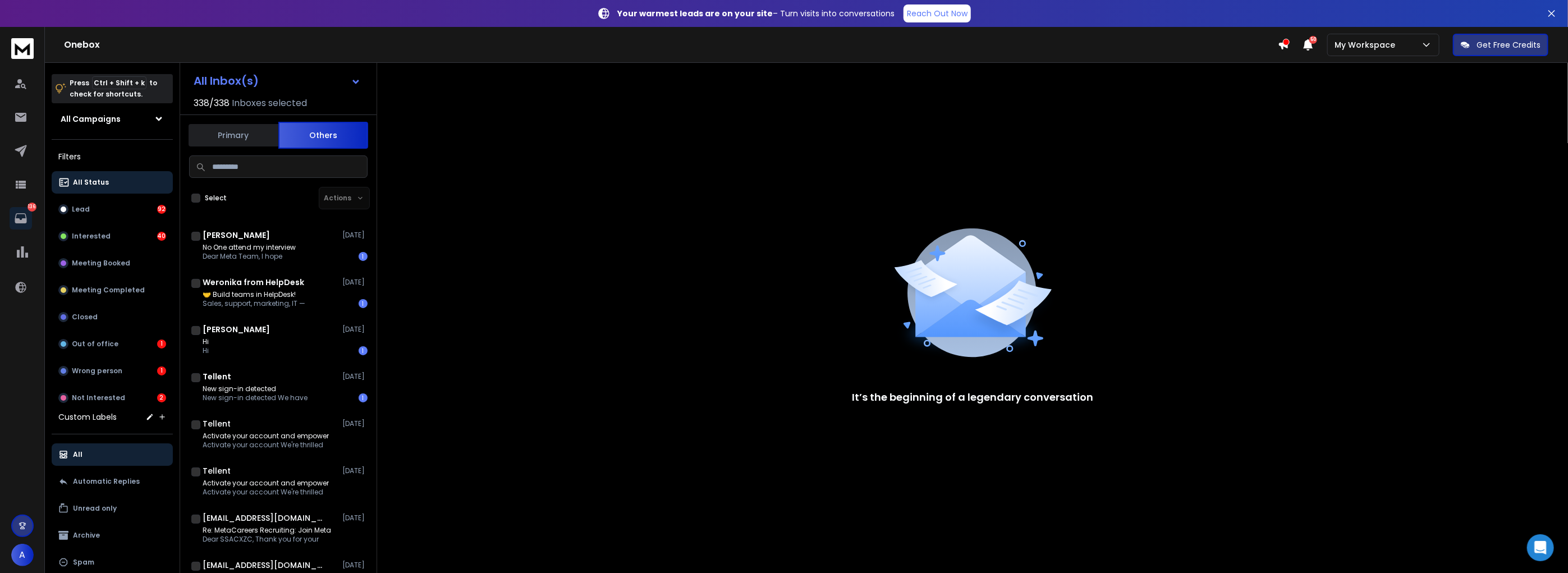
click at [256, 133] on button "Primary" at bounding box center [233, 134] width 89 height 25
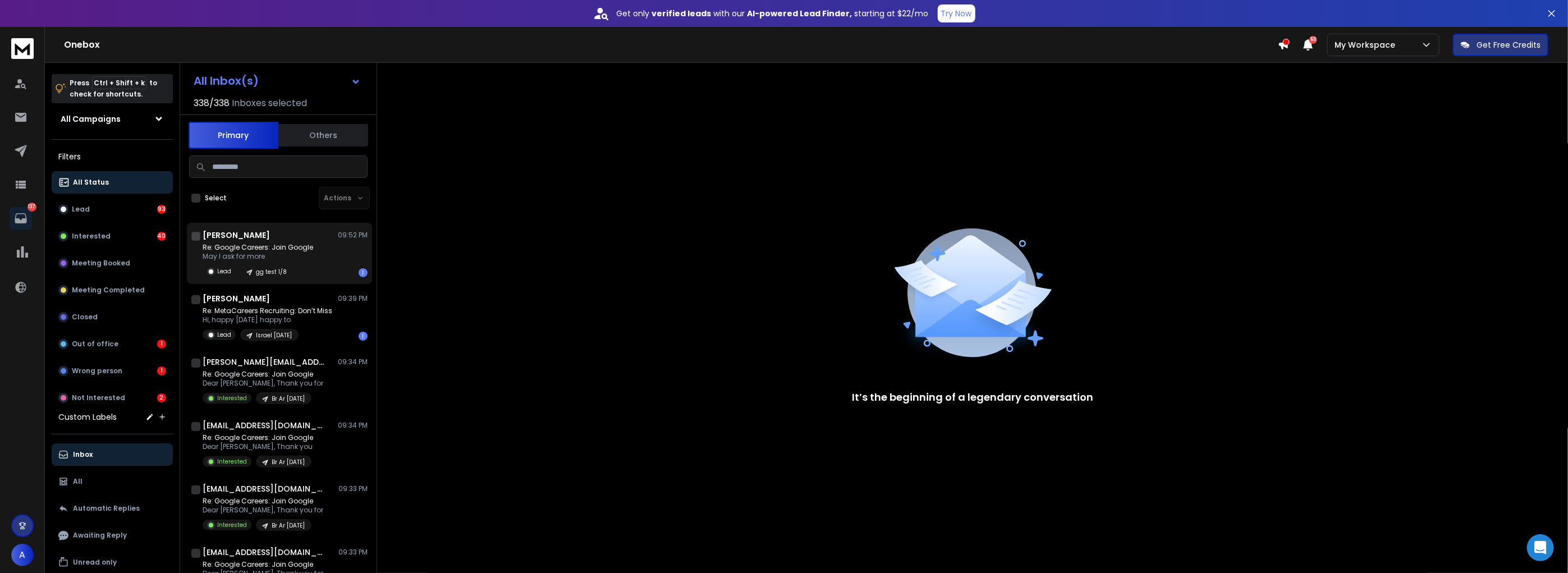
click at [287, 232] on div "[PERSON_NAME] 09:52 PM" at bounding box center [285, 235] width 165 height 11
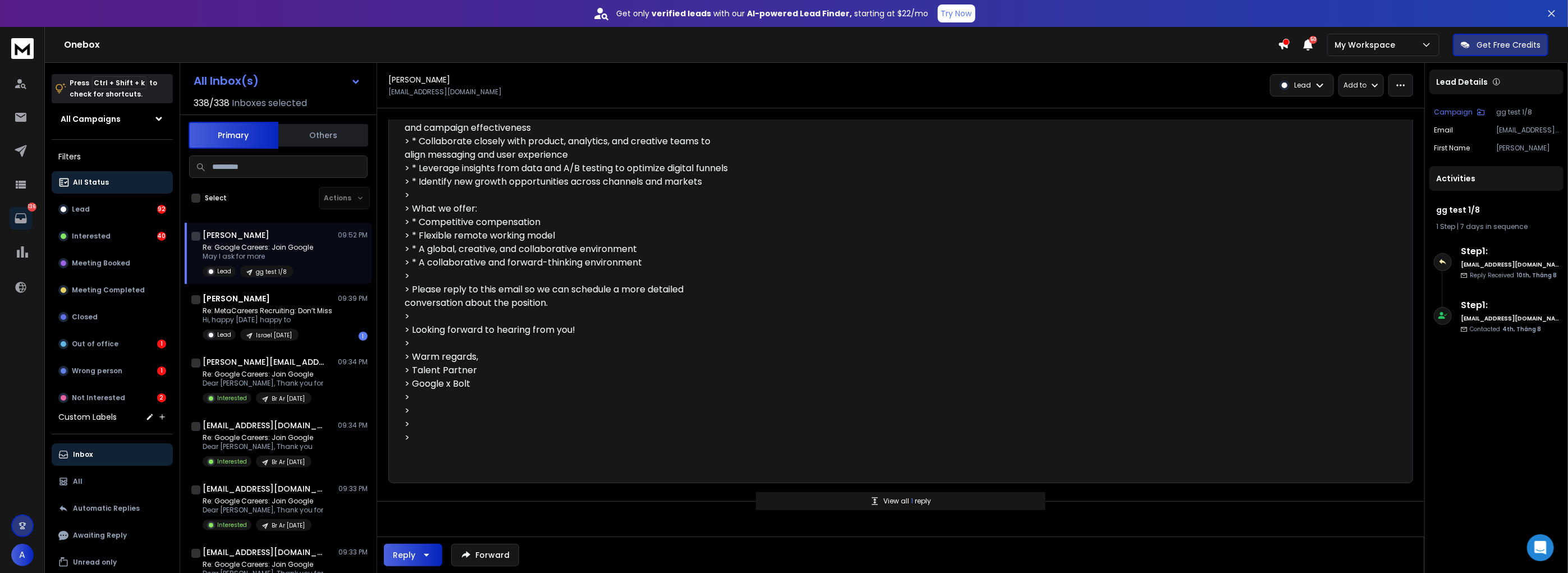
scroll to position [458, 0]
click at [870, 506] on icon at bounding box center [875, 501] width 9 height 9
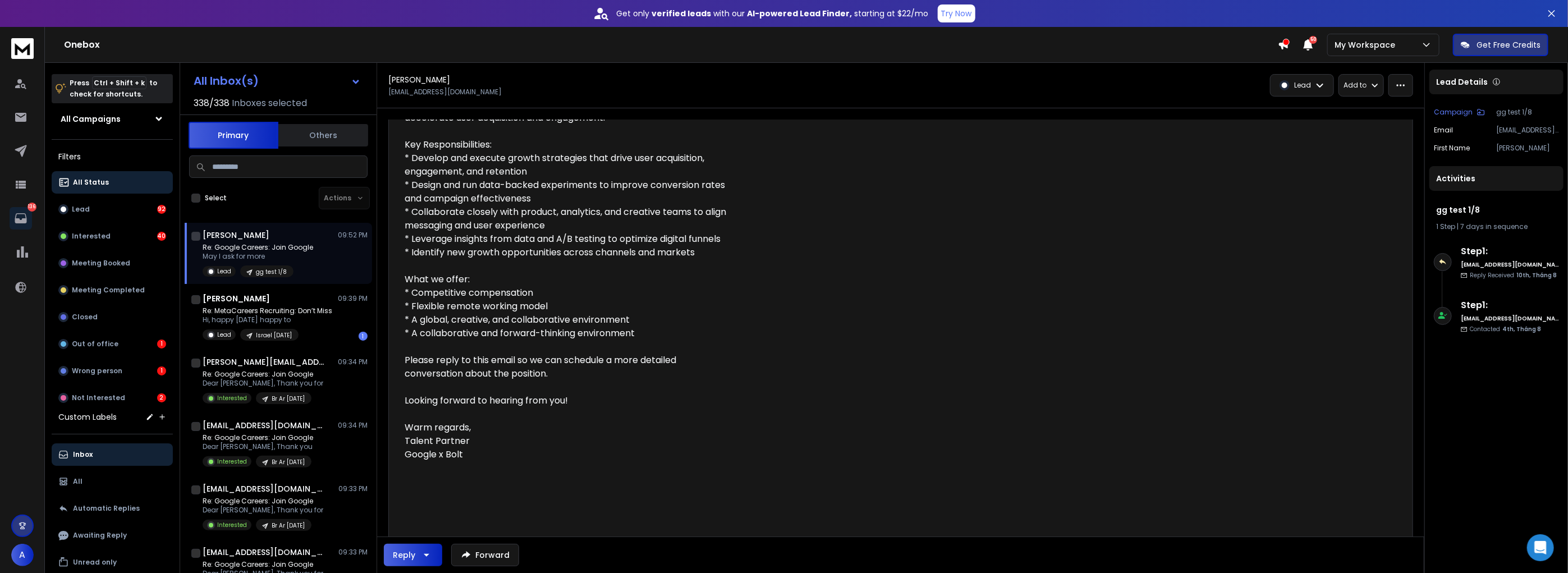
scroll to position [1105, 0]
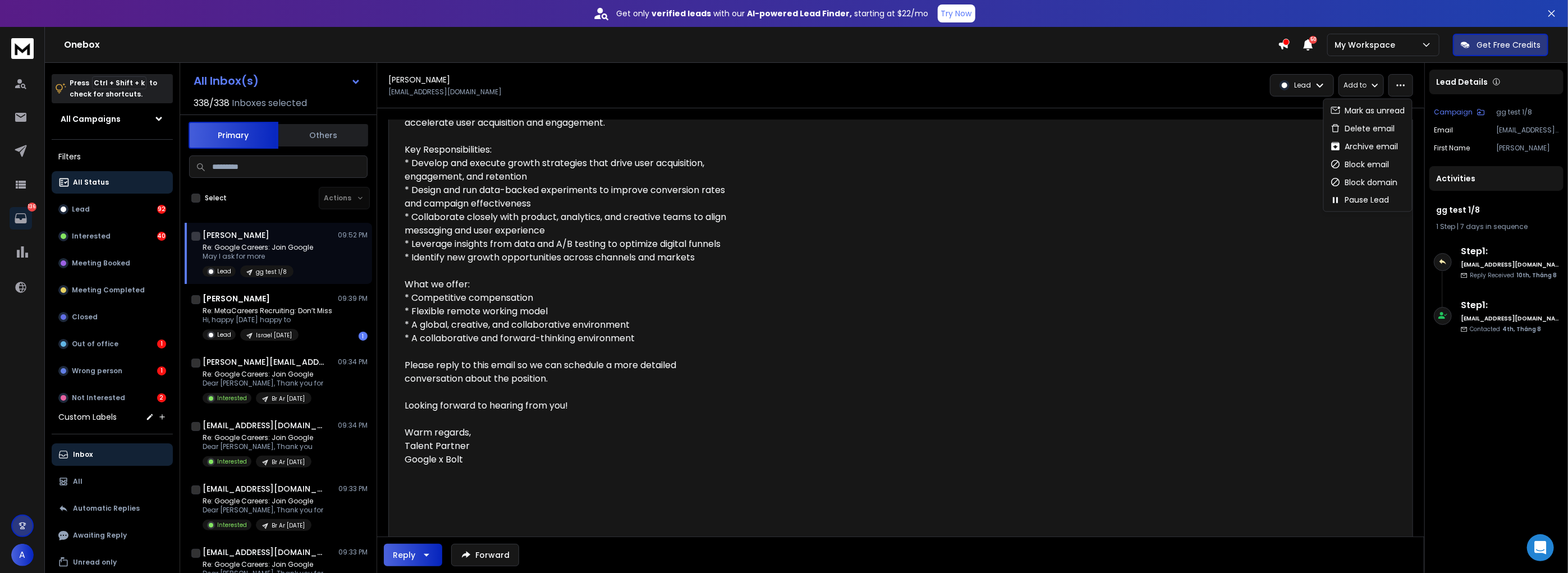
click at [1399, 86] on icon "button" at bounding box center [1400, 85] width 10 height 10
drag, startPoint x: 1361, startPoint y: 110, endPoint x: 1353, endPoint y: 111, distance: 8.1
click at [1361, 109] on div "Mark as unread" at bounding box center [1367, 111] width 75 height 11
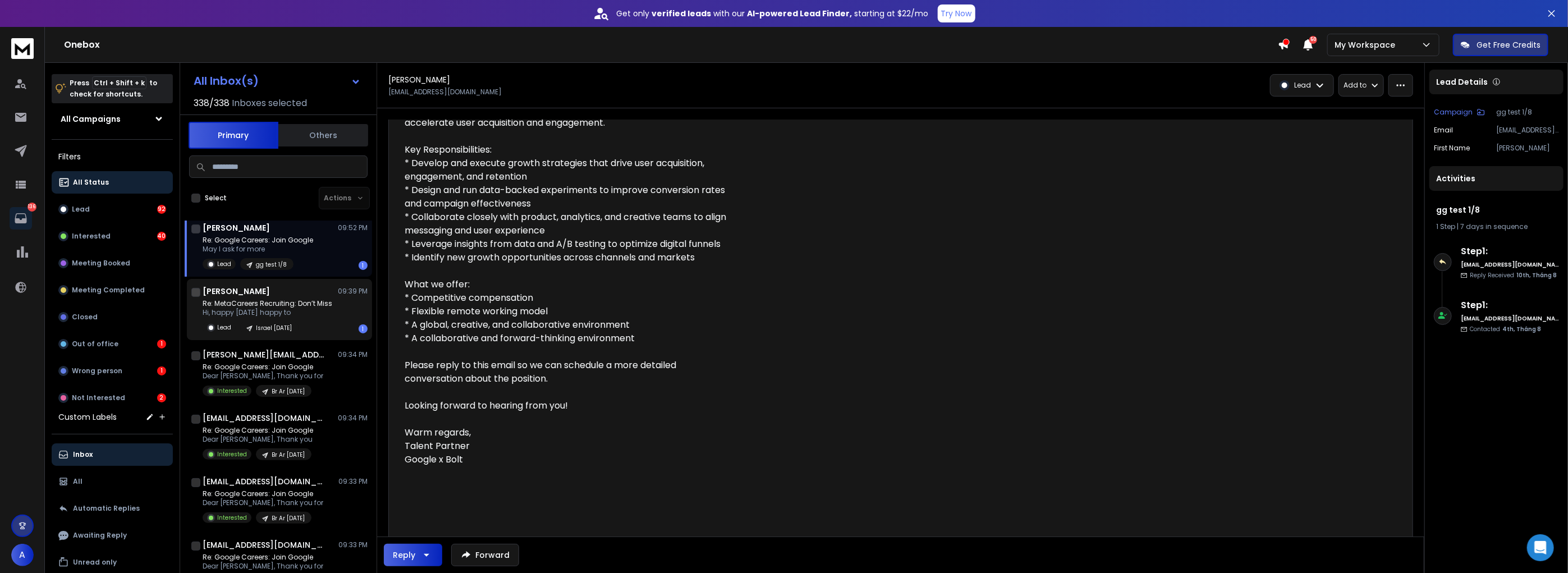
scroll to position [0, 0]
